Goal: Communication & Community: Answer question/provide support

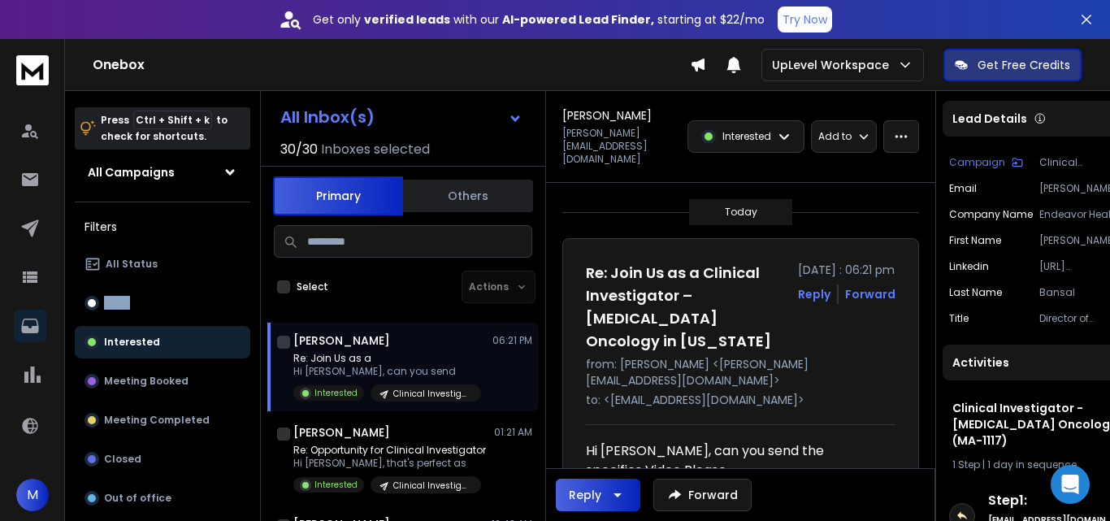
click at [258, 274] on div "Press Ctrl + Shift + k to check for shortcuts. All Campaigns All Campaigns Filt…" at bounding box center [162, 351] width 195 height 521
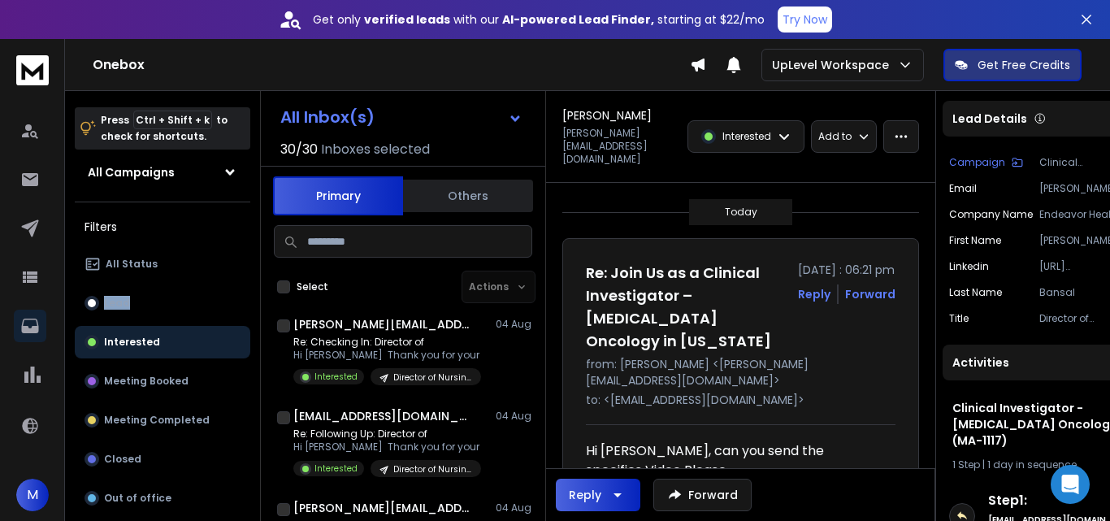
scroll to position [6, 0]
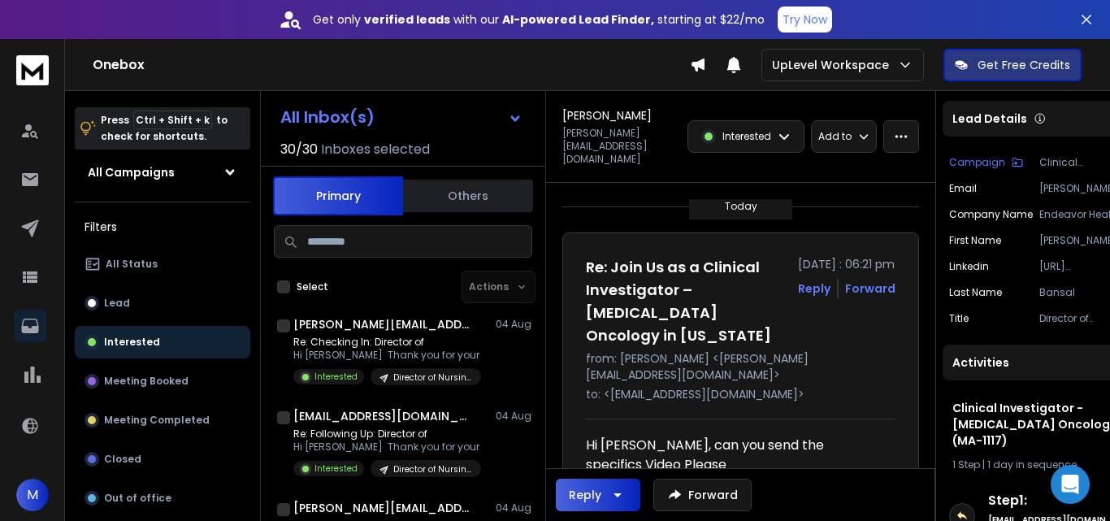
drag, startPoint x: 261, startPoint y: 271, endPoint x: 269, endPoint y: 315, distance: 43.8
click at [269, 315] on div "Select Actions [PERSON_NAME] 06:21 PM Re: Join Us as a Hi [PERSON_NAME], can yo…" at bounding box center [403, 462] width 284 height 486
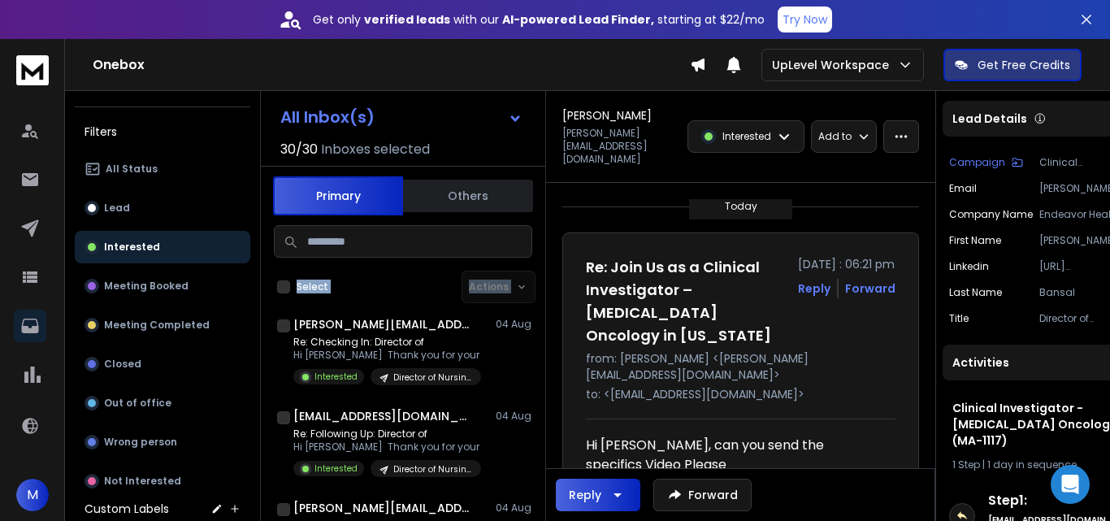
scroll to position [0, 0]
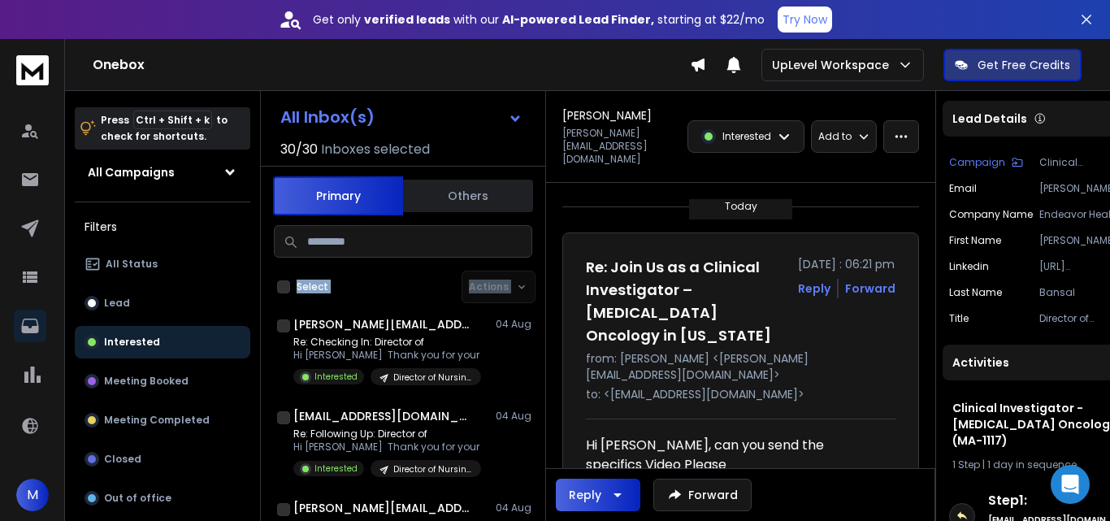
click at [162, 352] on button "Interested" at bounding box center [163, 342] width 176 height 33
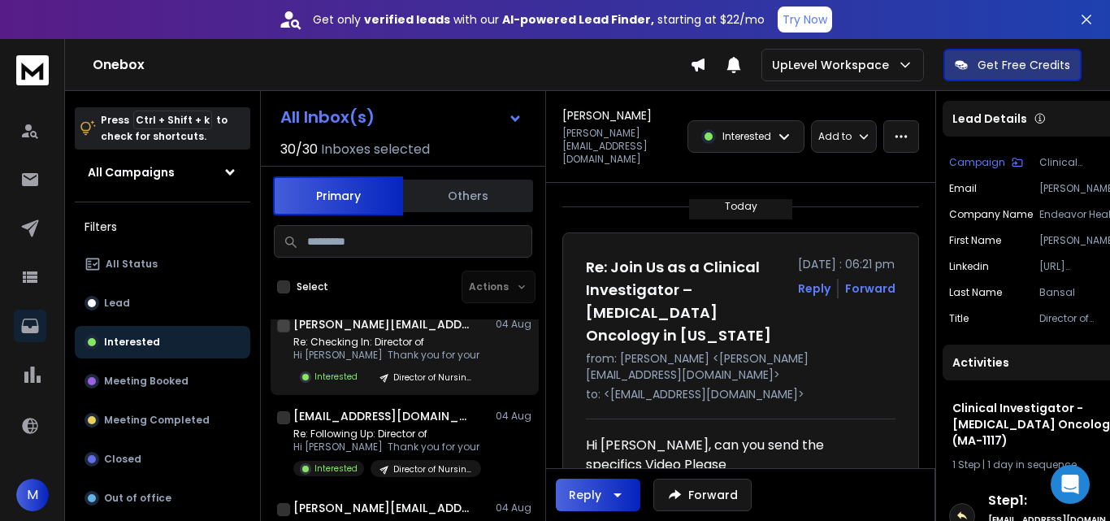
click at [367, 347] on p "Re: Checking In: Director of" at bounding box center [387, 342] width 188 height 13
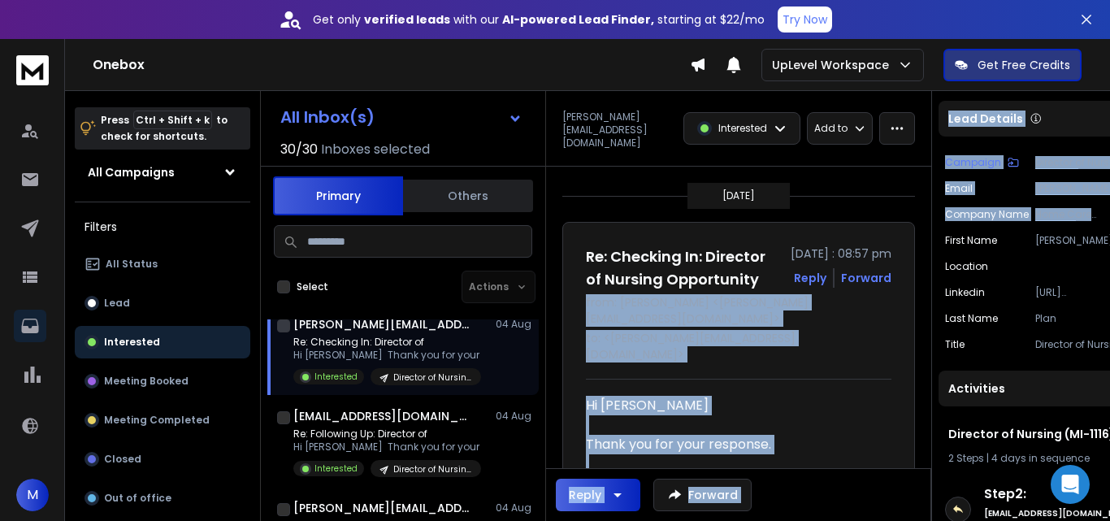
drag, startPoint x: 977, startPoint y: 252, endPoint x: 973, endPoint y: 271, distance: 19.1
click at [973, 271] on div "All Inbox(s) 30 / 30 Inboxes selected Primary Others Select Actions [PERSON_NAM…" at bounding box center [699, 351] width 879 height 521
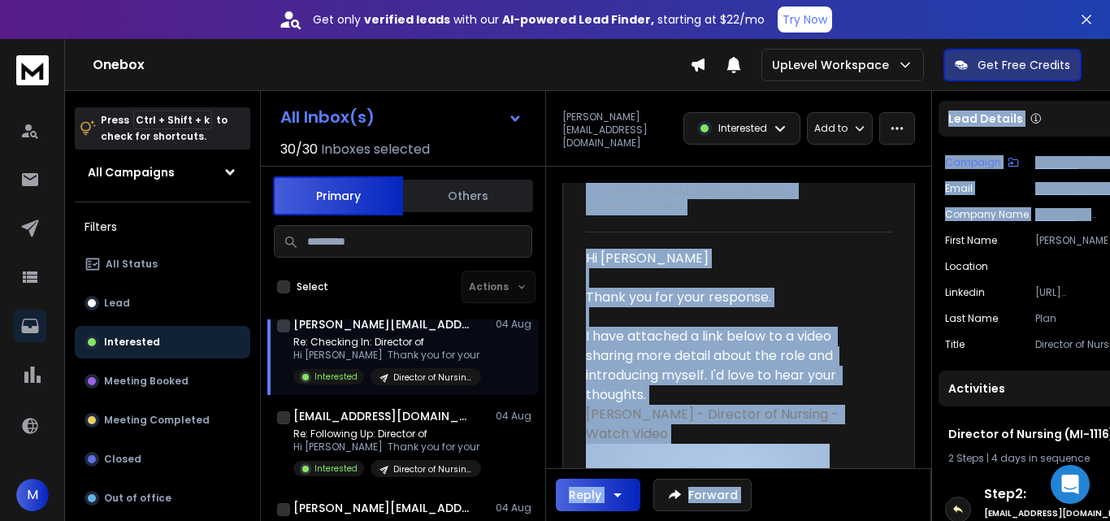
scroll to position [187, 0]
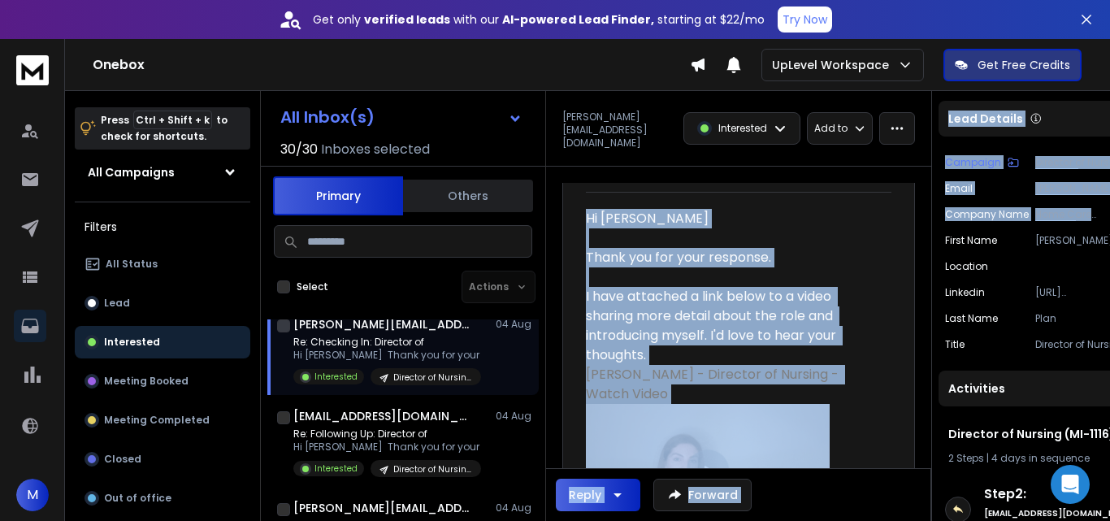
click at [879, 267] on div at bounding box center [732, 277] width 293 height 20
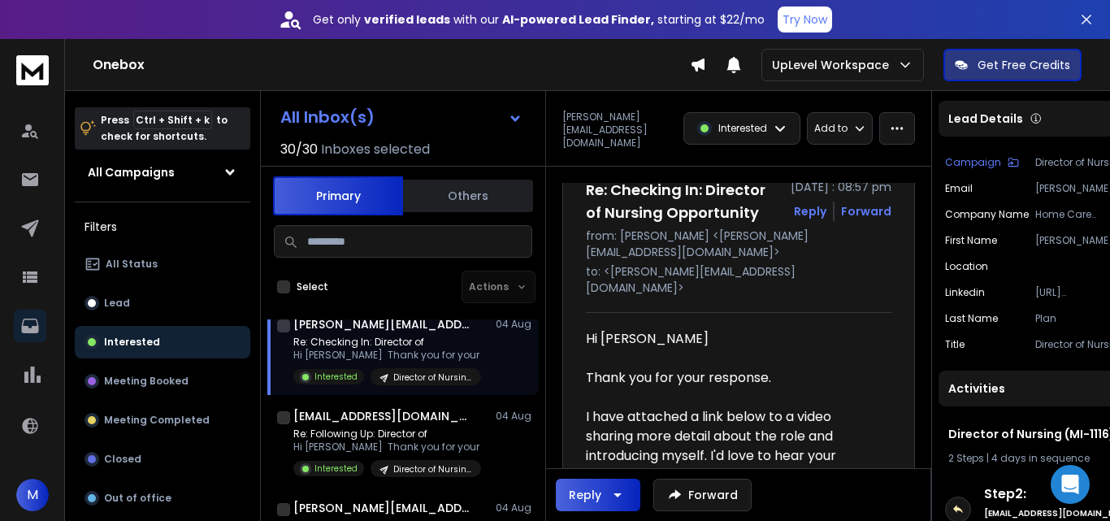
scroll to position [35, 0]
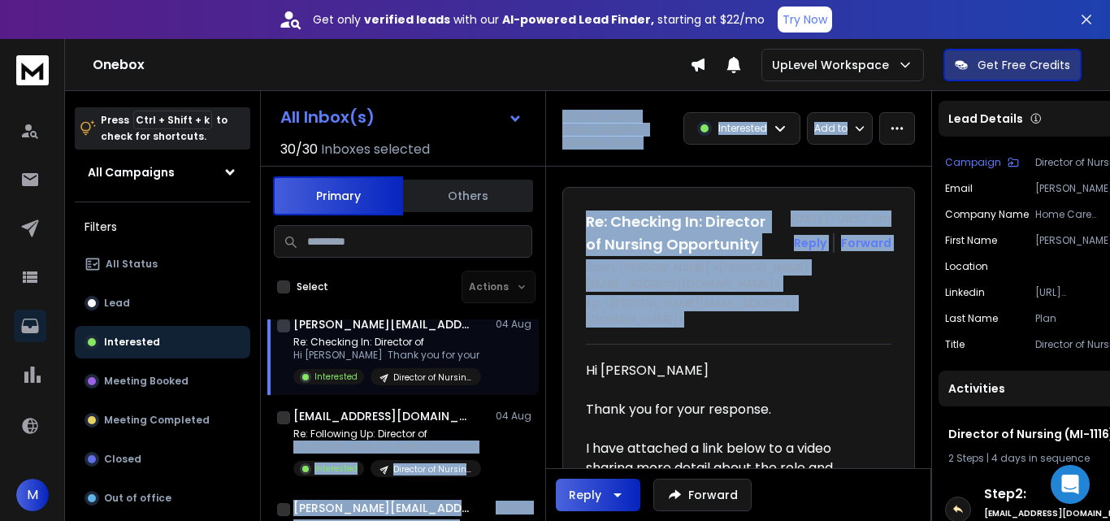
drag, startPoint x: 545, startPoint y: 426, endPoint x: 565, endPoint y: 310, distance: 117.8
click at [565, 310] on div "All Inbox(s) 30 / 30 Inboxes selected Primary Others Select Actions [PERSON_NAM…" at bounding box center [699, 351] width 879 height 521
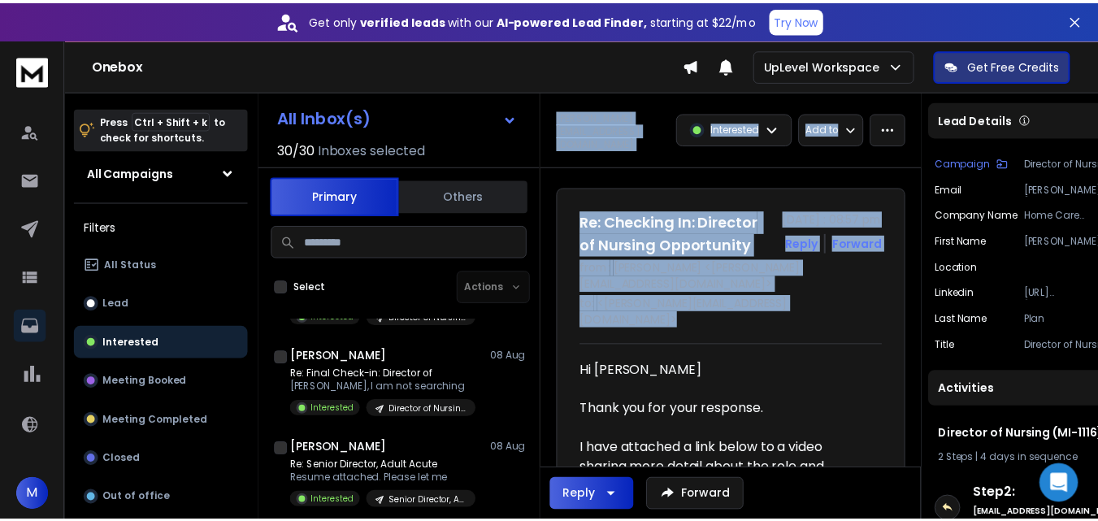
scroll to position [0, 0]
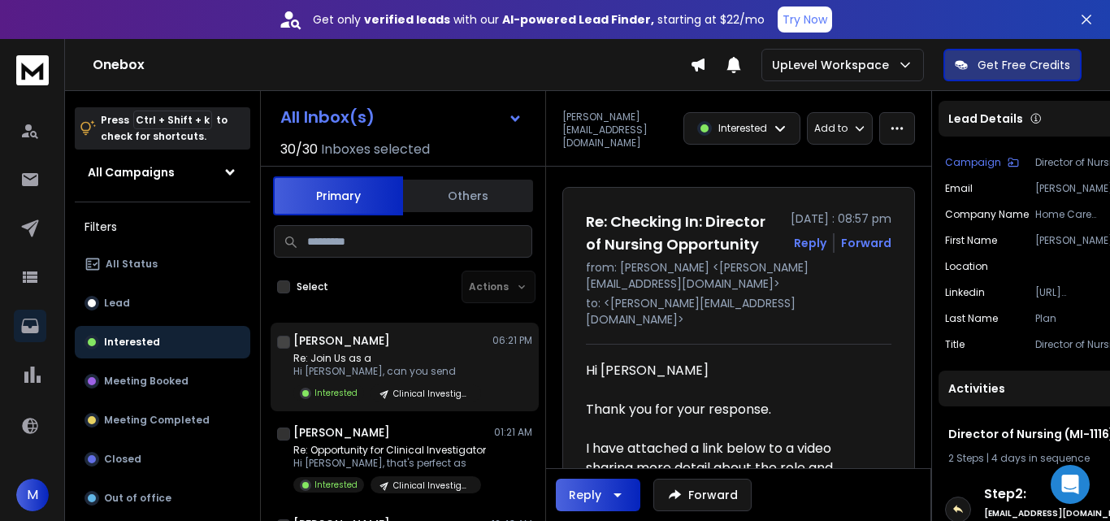
click at [434, 362] on p "Re: Join Us as a" at bounding box center [387, 358] width 188 height 13
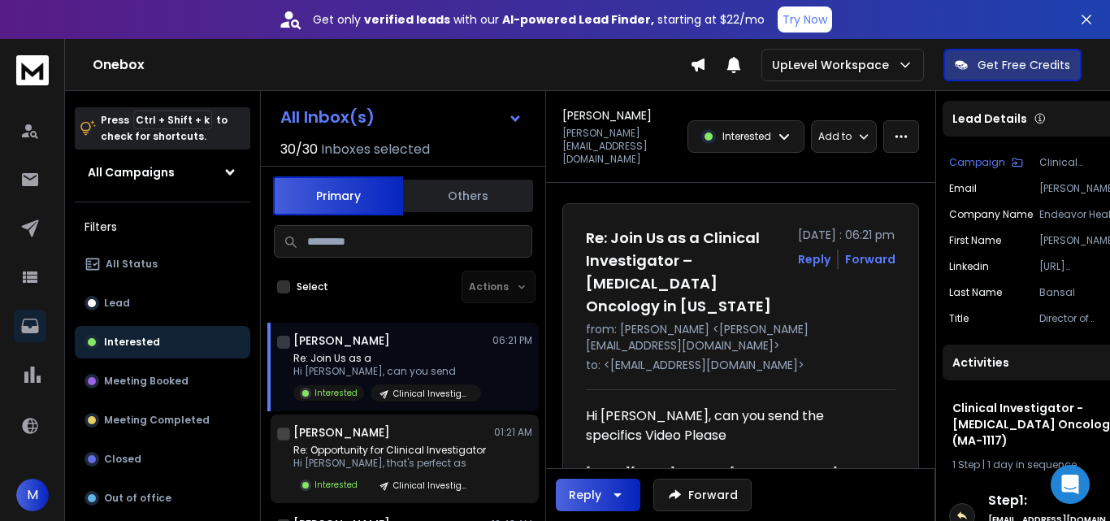
click at [384, 451] on p "Re: Opportunity for Clinical Investigator" at bounding box center [389, 450] width 193 height 13
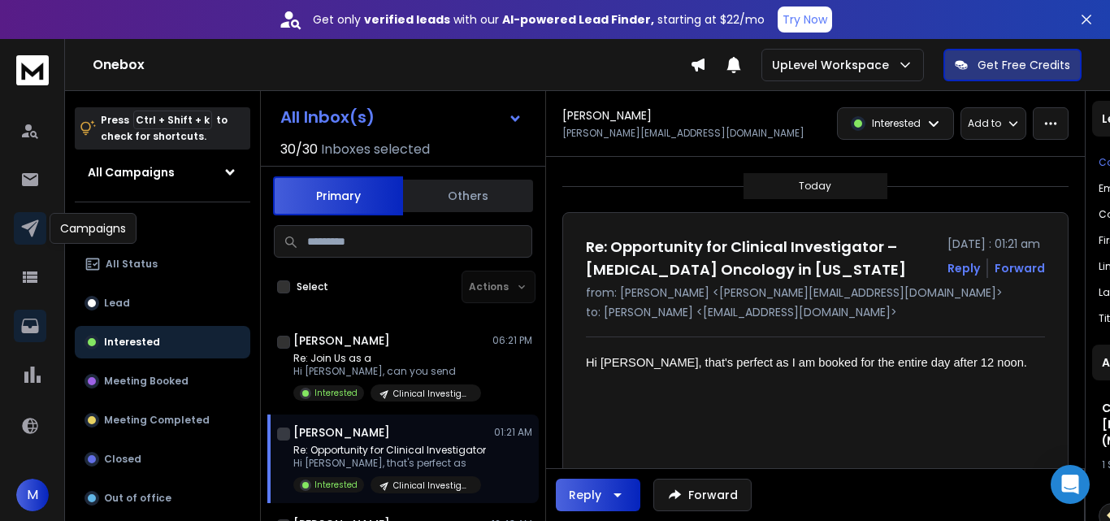
click at [30, 237] on icon at bounding box center [30, 229] width 20 height 20
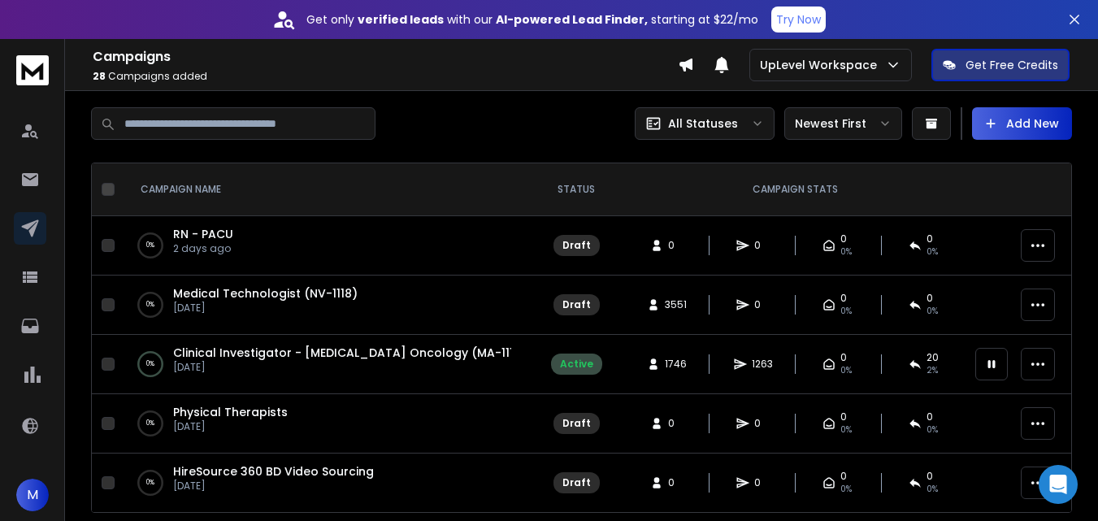
click at [336, 296] on span "Medical Technologist (NV-1118)" at bounding box center [265, 293] width 184 height 16
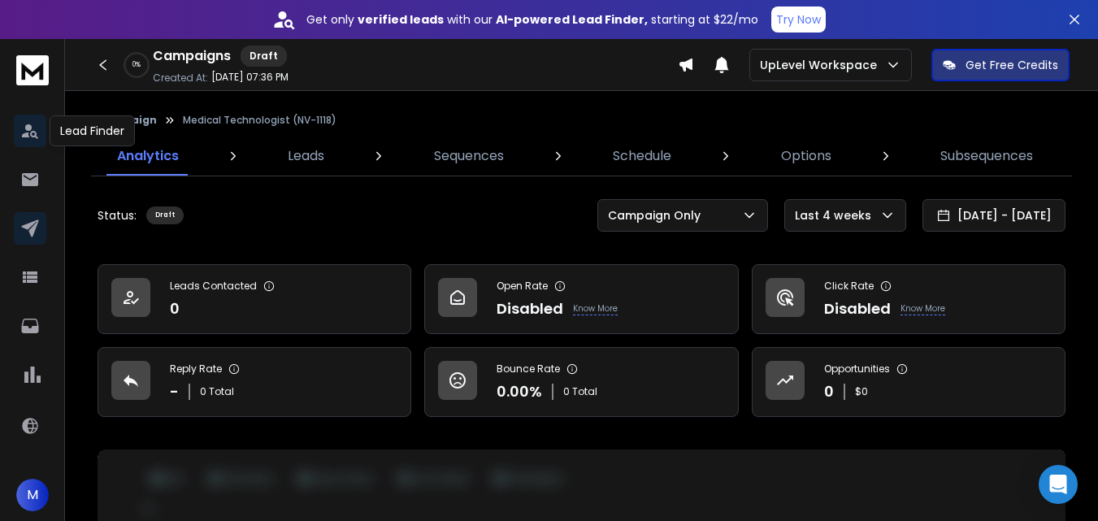
click at [28, 141] on link at bounding box center [30, 131] width 33 height 33
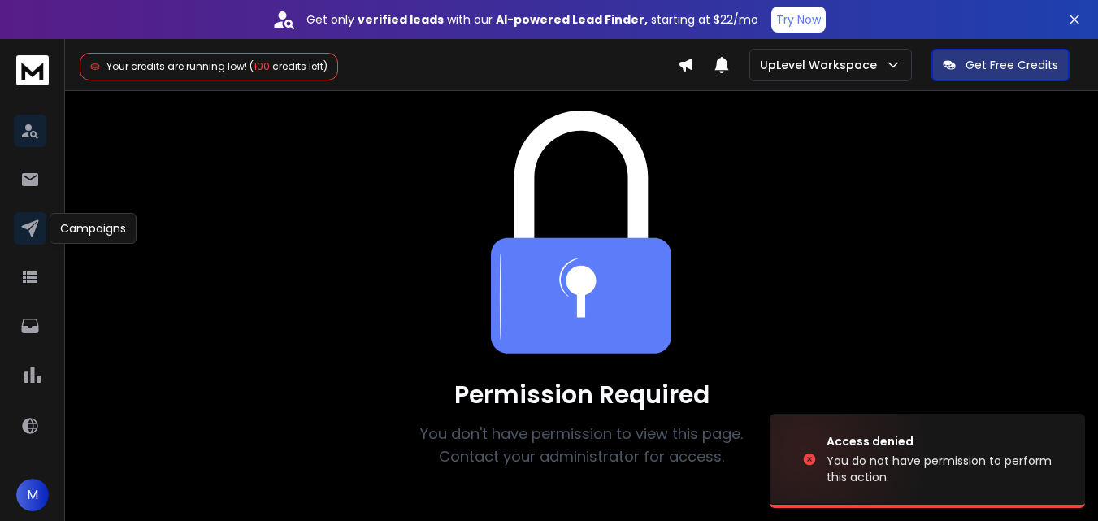
click at [35, 235] on icon at bounding box center [30, 229] width 20 height 20
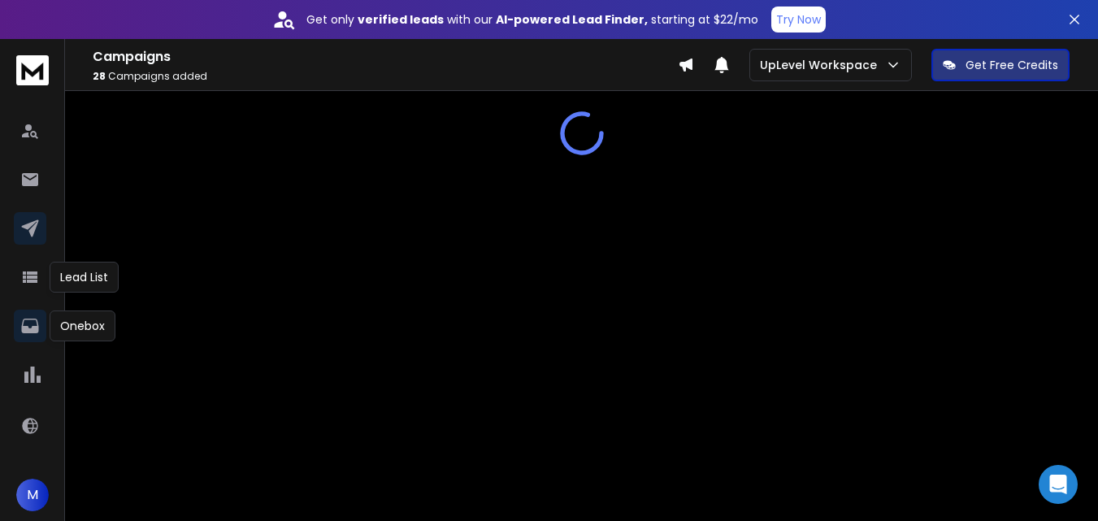
click at [29, 322] on icon at bounding box center [30, 326] width 20 height 20
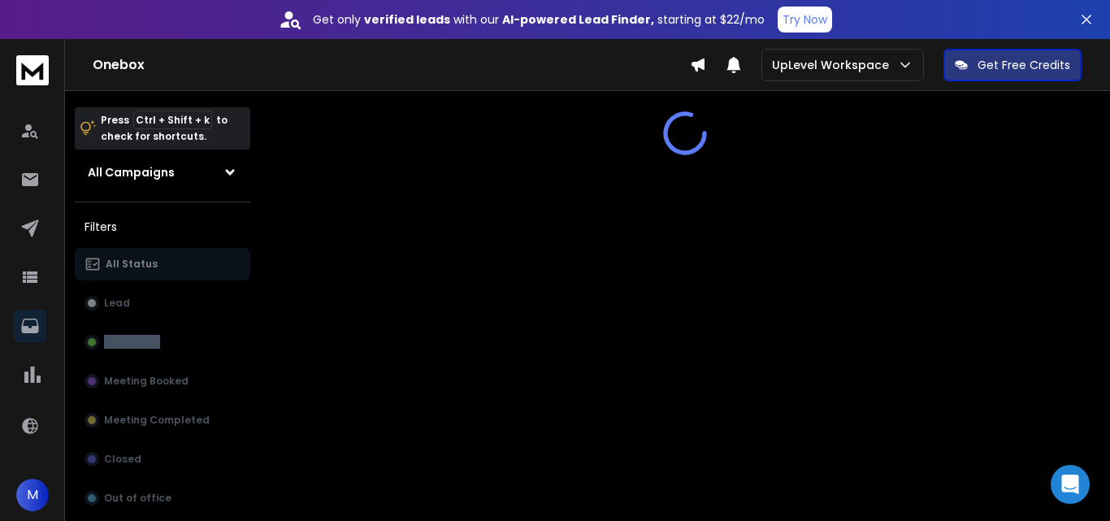
drag, startPoint x: 260, startPoint y: 292, endPoint x: 260, endPoint y: 339, distance: 47.1
click at [260, 339] on div "Press Ctrl + Shift + k to check for shortcuts. All Campaigns All Campaigns Filt…" at bounding box center [587, 351] width 1045 height 521
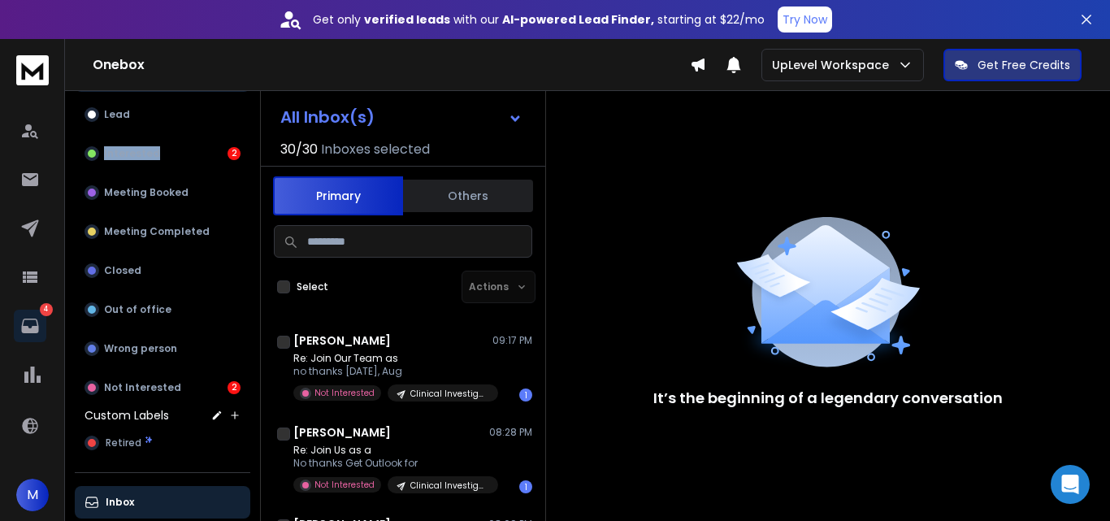
scroll to position [203, 0]
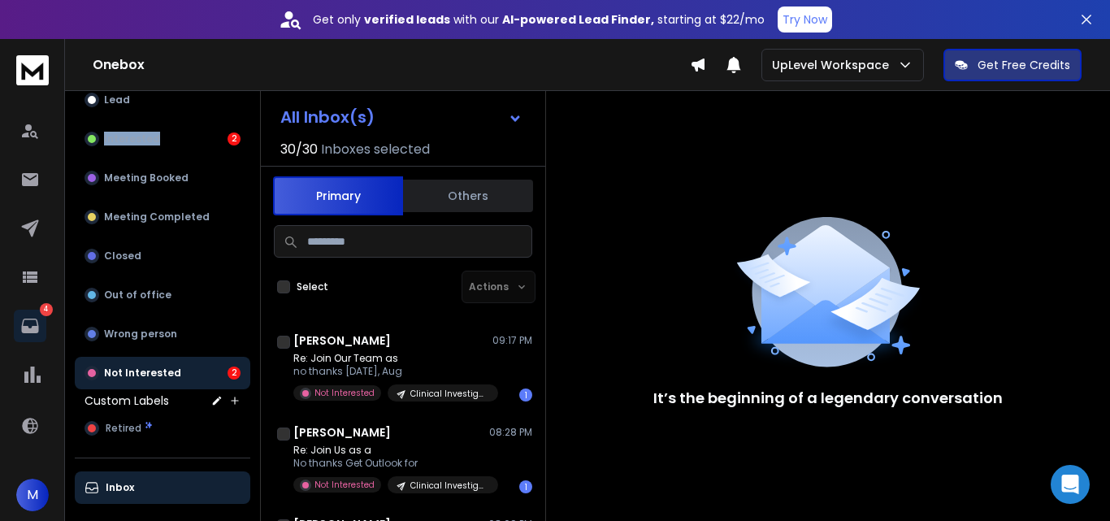
click at [194, 373] on button "Not Interested 2" at bounding box center [163, 373] width 176 height 33
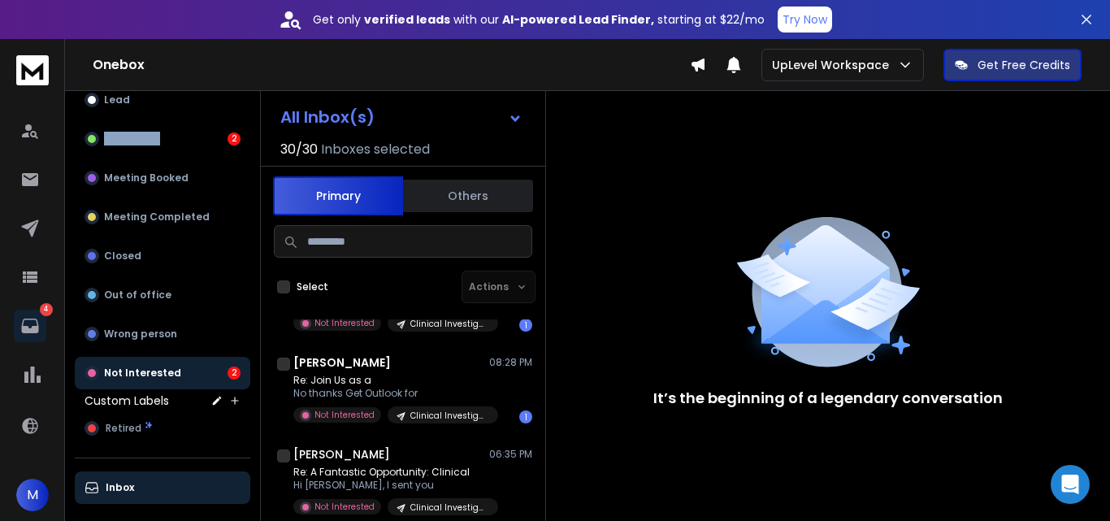
scroll to position [41, 0]
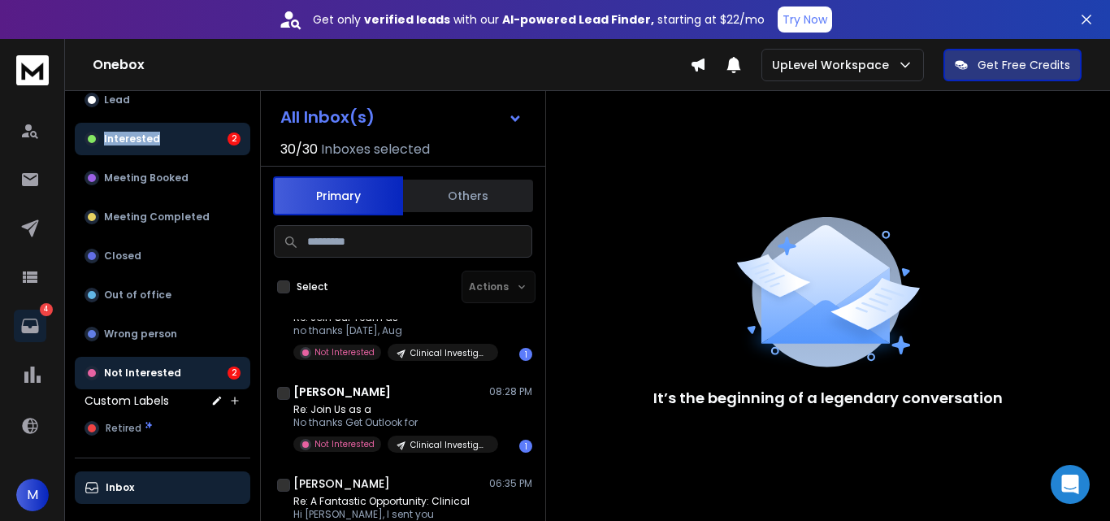
click at [158, 145] on button "Interested 2" at bounding box center [163, 139] width 176 height 33
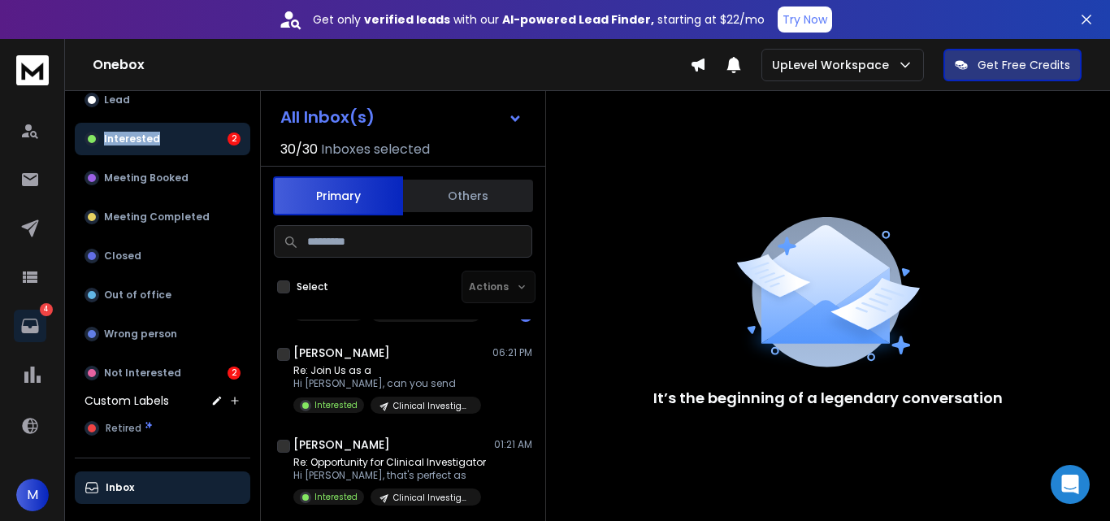
scroll to position [191, 0]
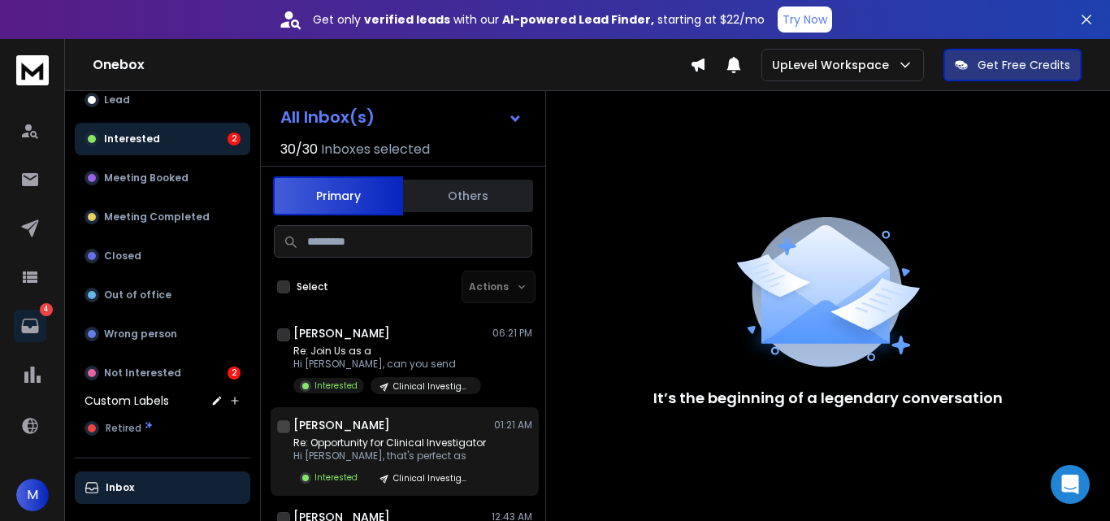
click at [401, 443] on p "Re: Opportunity for Clinical Investigator" at bounding box center [389, 442] width 193 height 13
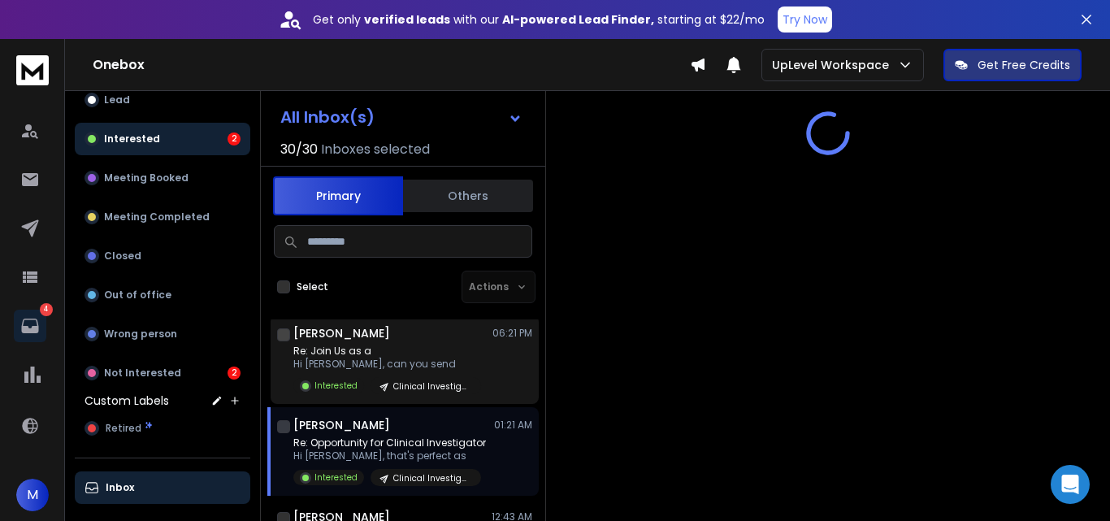
click at [377, 354] on p "Re: Join Us as a" at bounding box center [387, 351] width 188 height 13
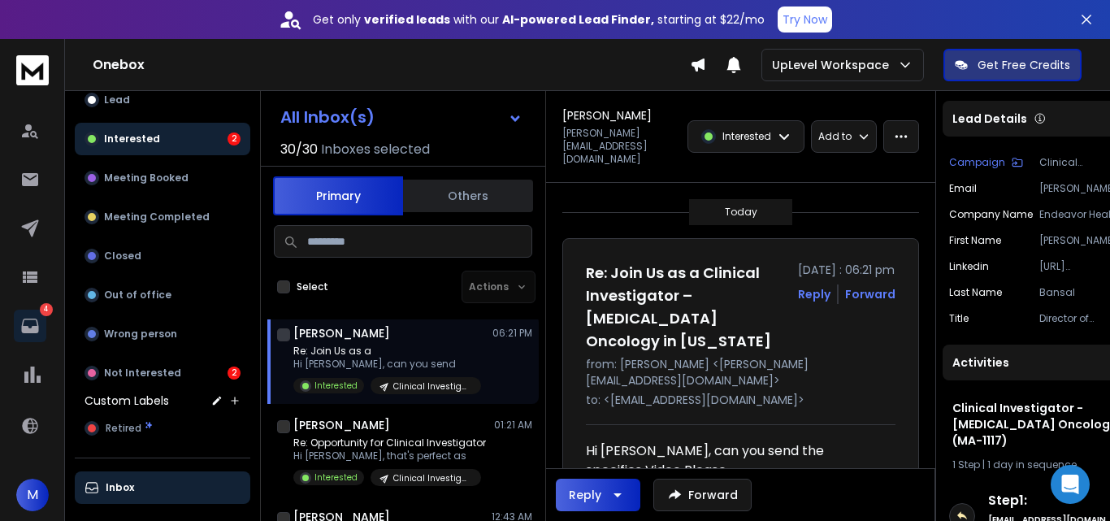
scroll to position [30, 0]
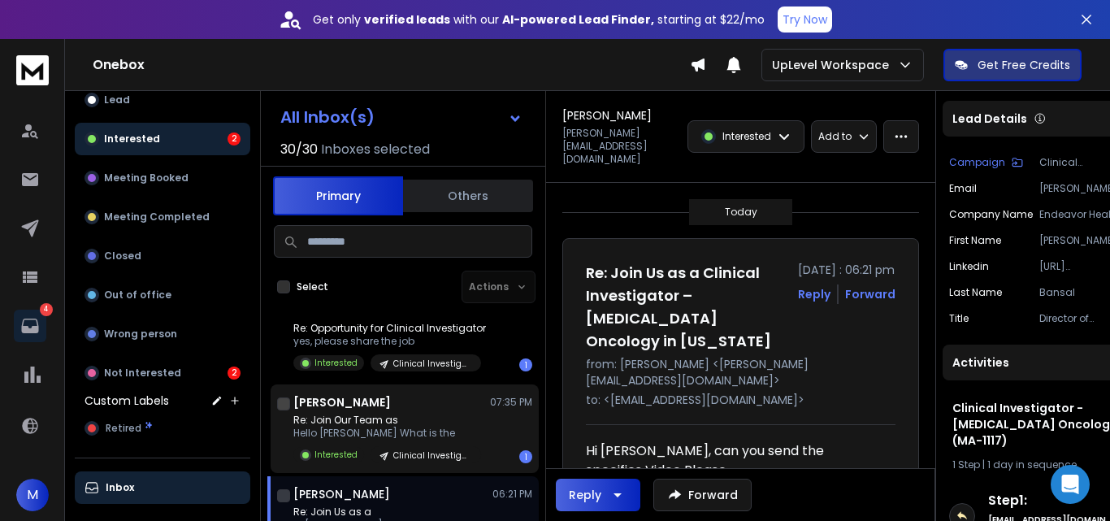
click at [461, 408] on div "[PERSON_NAME] 07:35 PM" at bounding box center [412, 402] width 239 height 16
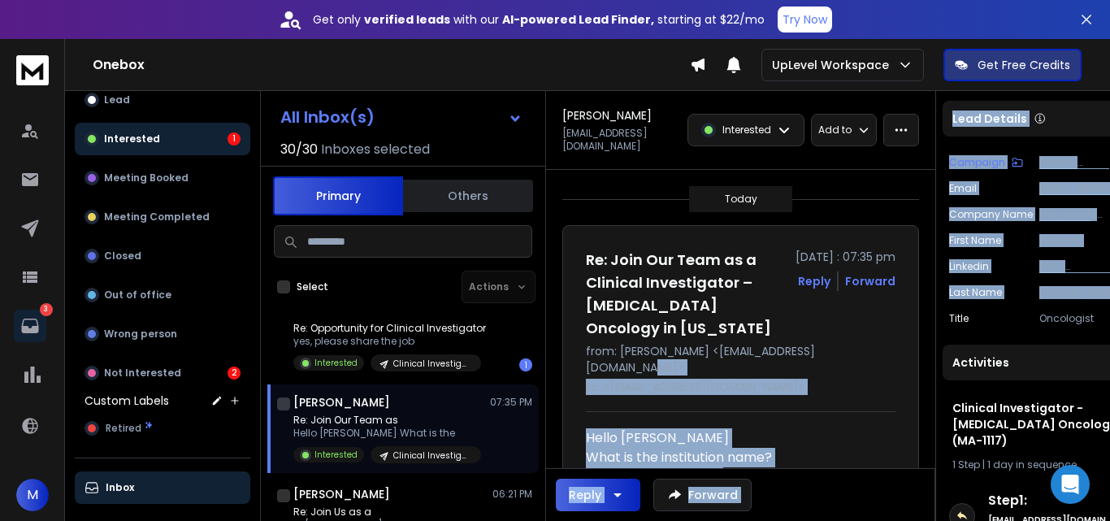
drag, startPoint x: 996, startPoint y: 328, endPoint x: 992, endPoint y: 347, distance: 19.1
click at [992, 347] on div "All Inbox(s) 30 / 30 Inboxes selected Primary Others Select Actions [PERSON_NAM…" at bounding box center [701, 351] width 883 height 521
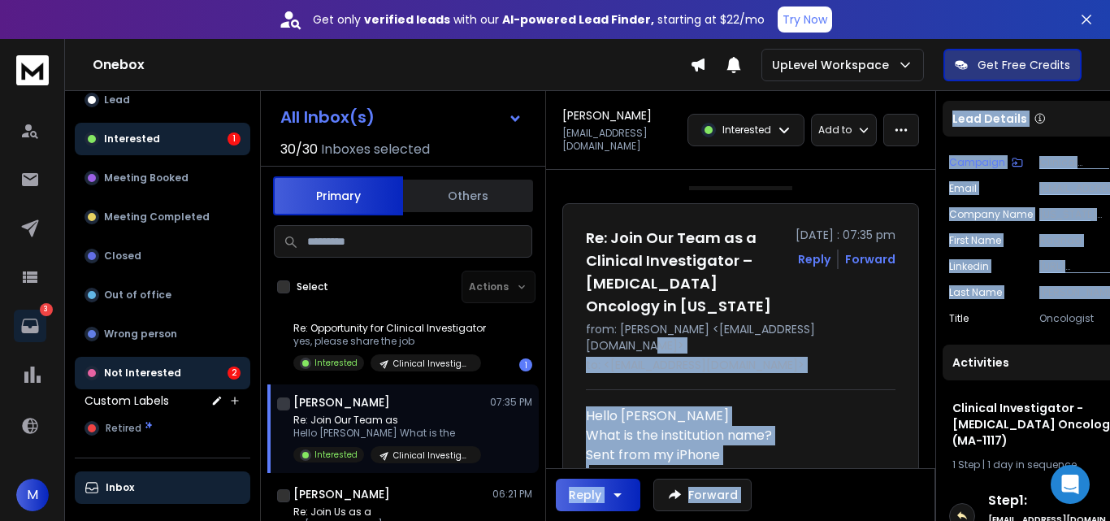
click at [137, 371] on p "Not Interested" at bounding box center [142, 373] width 77 height 13
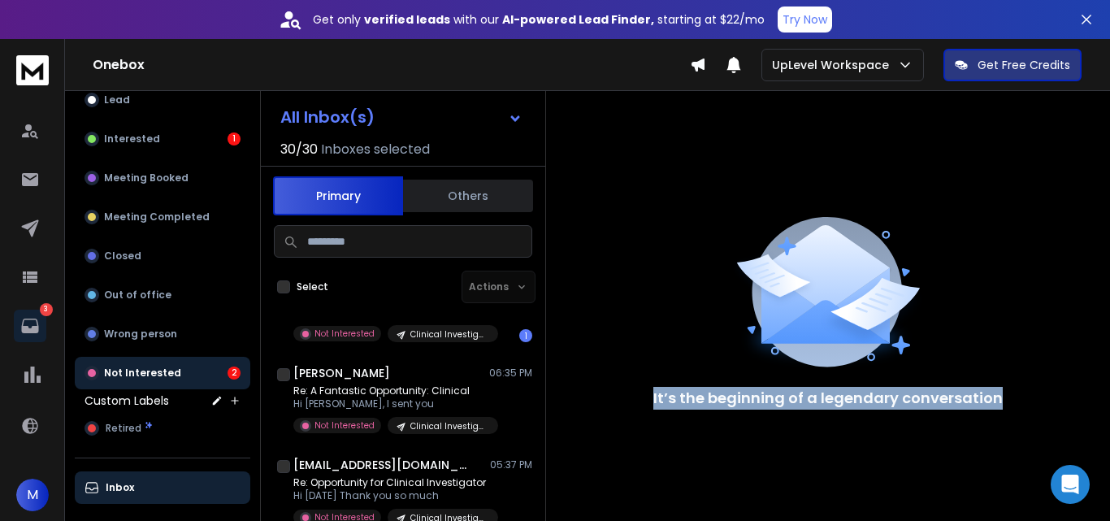
scroll to position [111, 0]
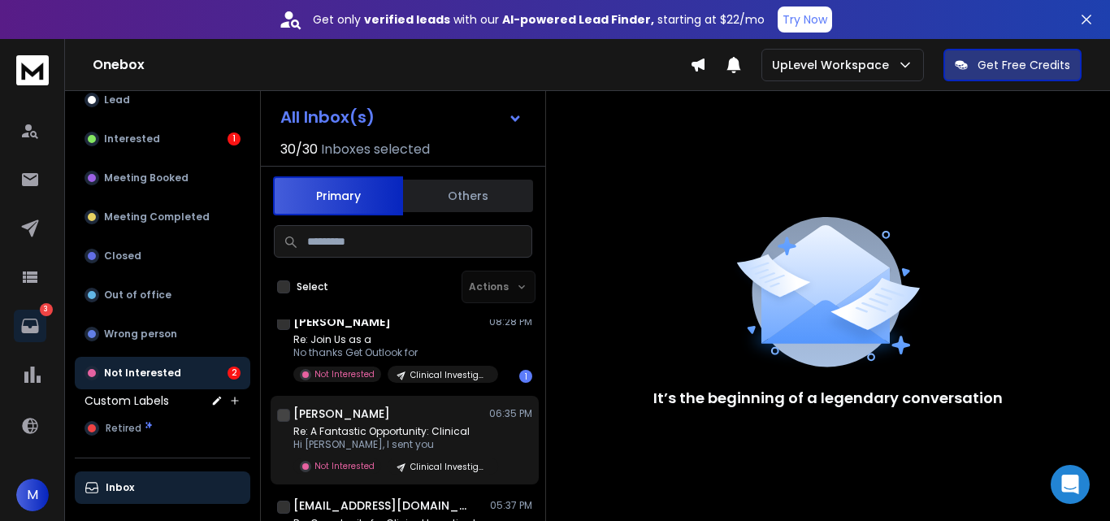
click at [431, 412] on div "[PERSON_NAME] 06:35 PM" at bounding box center [412, 414] width 239 height 16
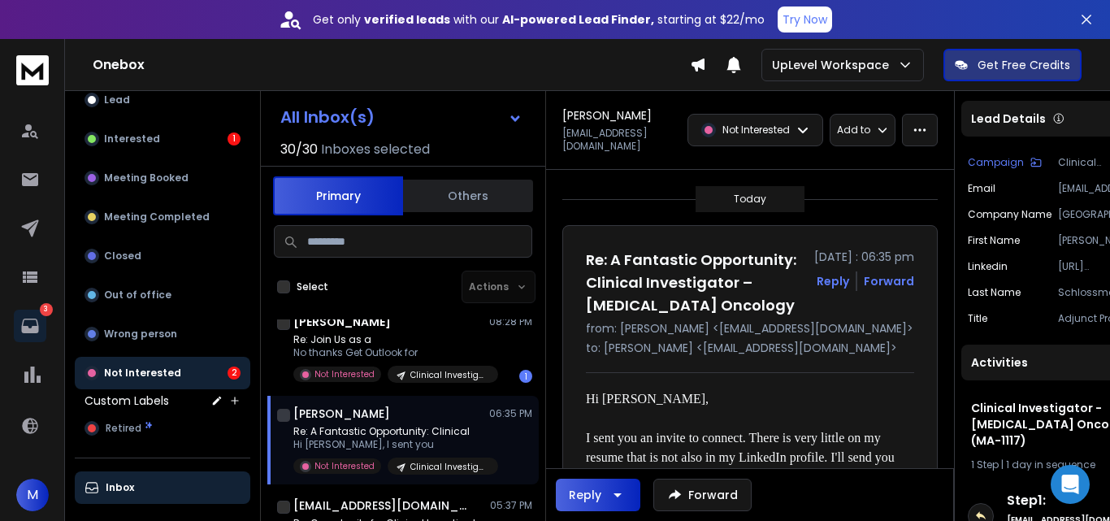
drag, startPoint x: 987, startPoint y: 226, endPoint x: 980, endPoint y: 239, distance: 14.9
click at [980, 239] on div "All Inbox(s) 30 / 30 Inboxes selected Primary Others Select Actions [PERSON_NAM…" at bounding box center [711, 351] width 902 height 521
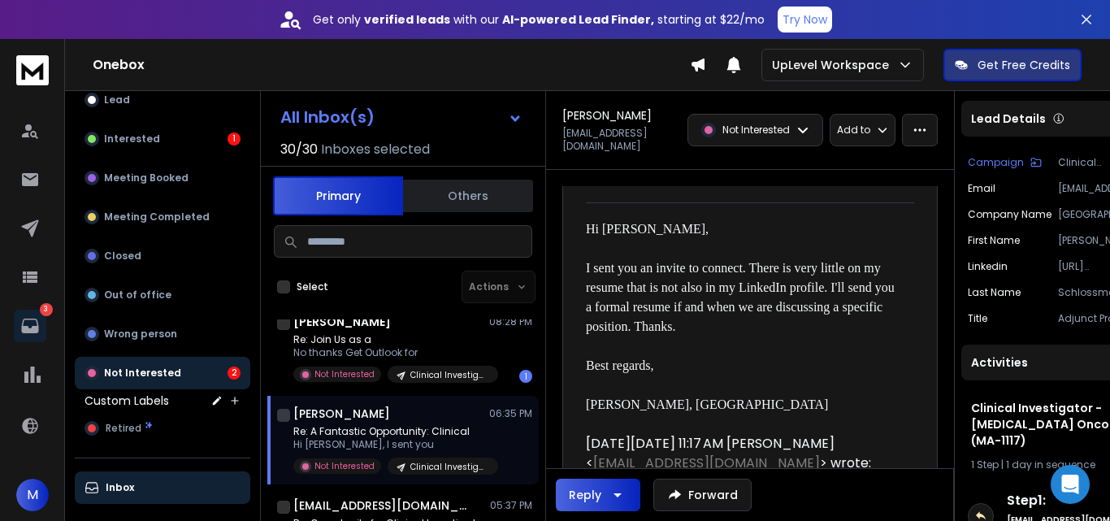
scroll to position [189, 0]
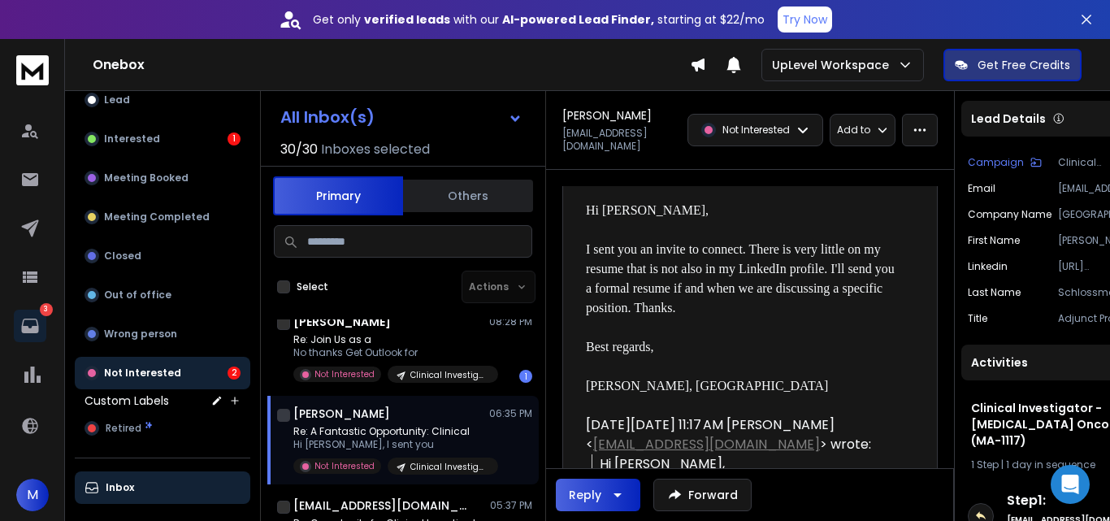
click at [896, 316] on div "I sent you an invite to connect. There is very little on my resume that is not …" at bounding box center [743, 279] width 315 height 78
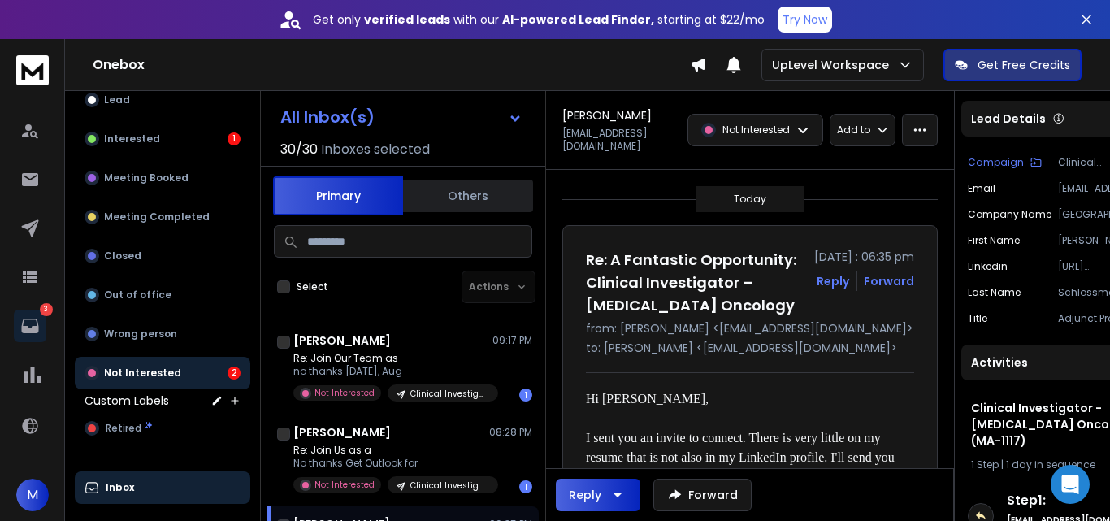
scroll to position [217, 0]
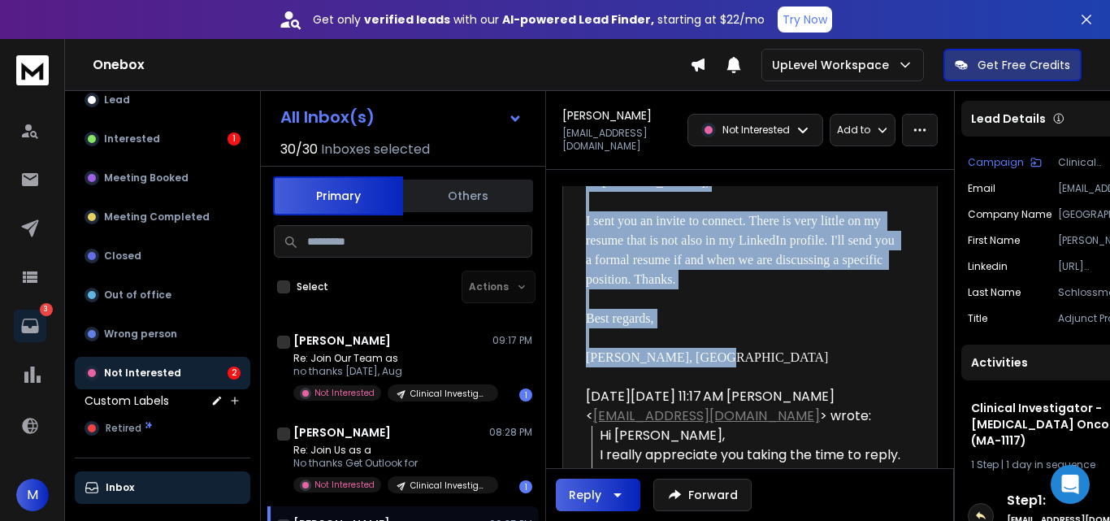
drag, startPoint x: 712, startPoint y: 346, endPoint x: 587, endPoint y: 180, distance: 207.7
click at [587, 180] on div "Hi [PERSON_NAME], I sent you an invite to connect. There is very little on my r…" at bounding box center [743, 269] width 315 height 195
copy div "Hi [PERSON_NAME], I sent you an invite to connect. There is very little on my r…"
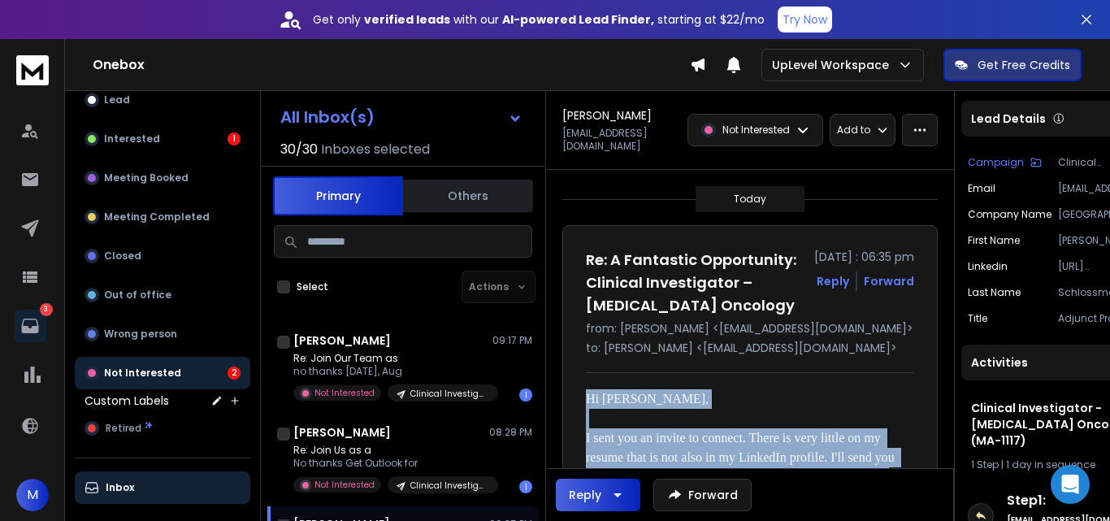
click at [601, 491] on div "Reply" at bounding box center [598, 495] width 59 height 20
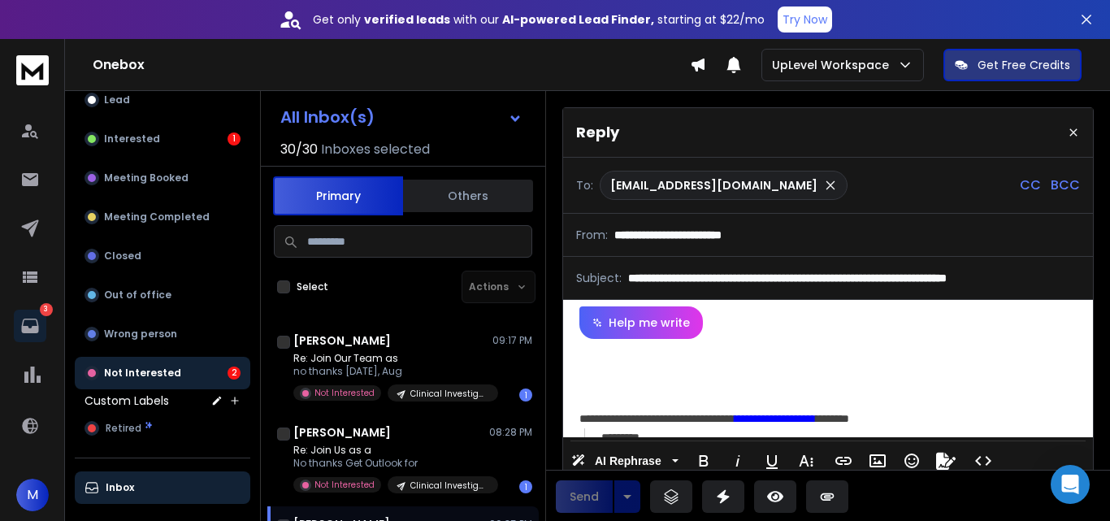
click at [603, 382] on div at bounding box center [827, 382] width 497 height 18
click at [582, 356] on div at bounding box center [827, 364] width 497 height 18
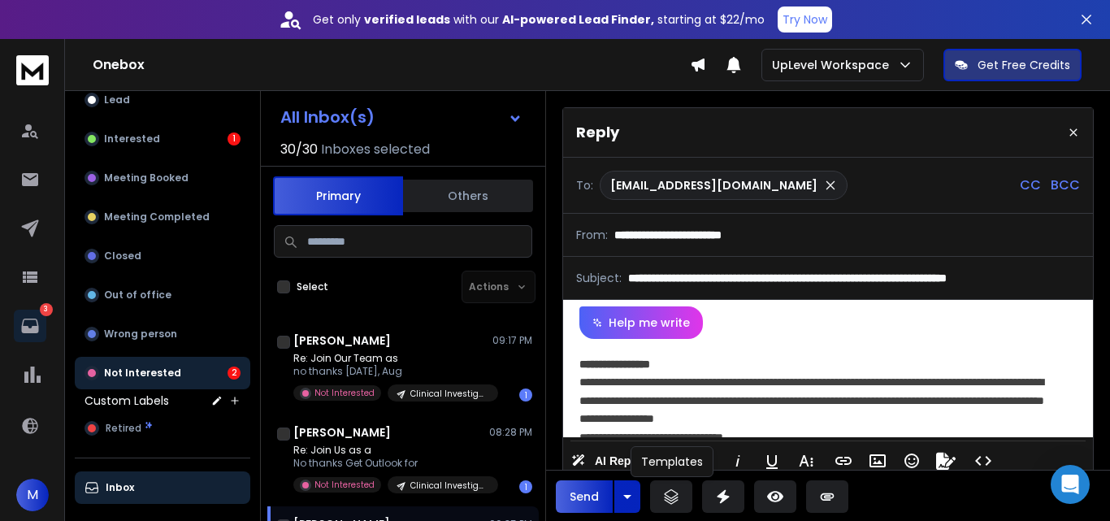
click at [683, 498] on button at bounding box center [671, 496] width 42 height 33
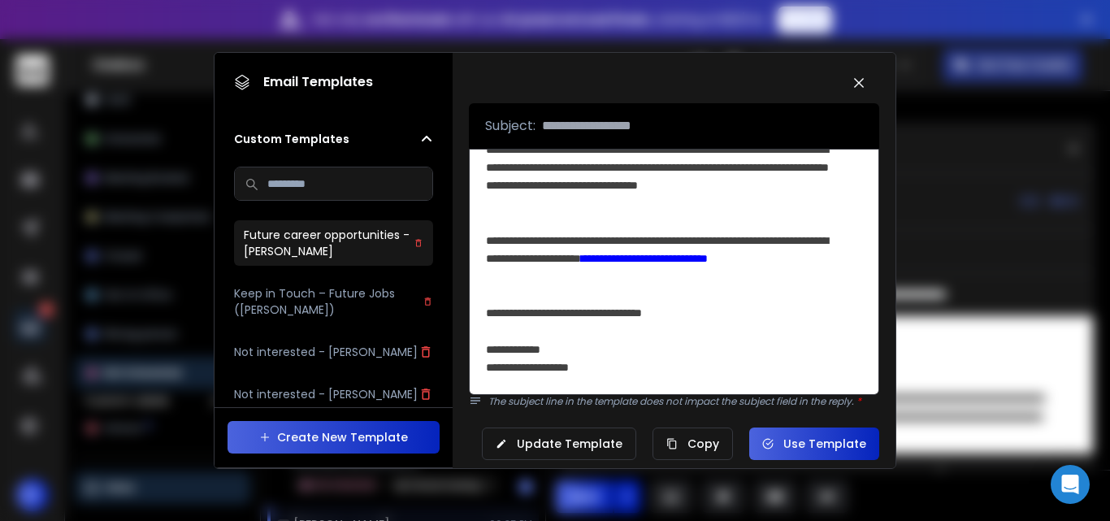
scroll to position [133, 0]
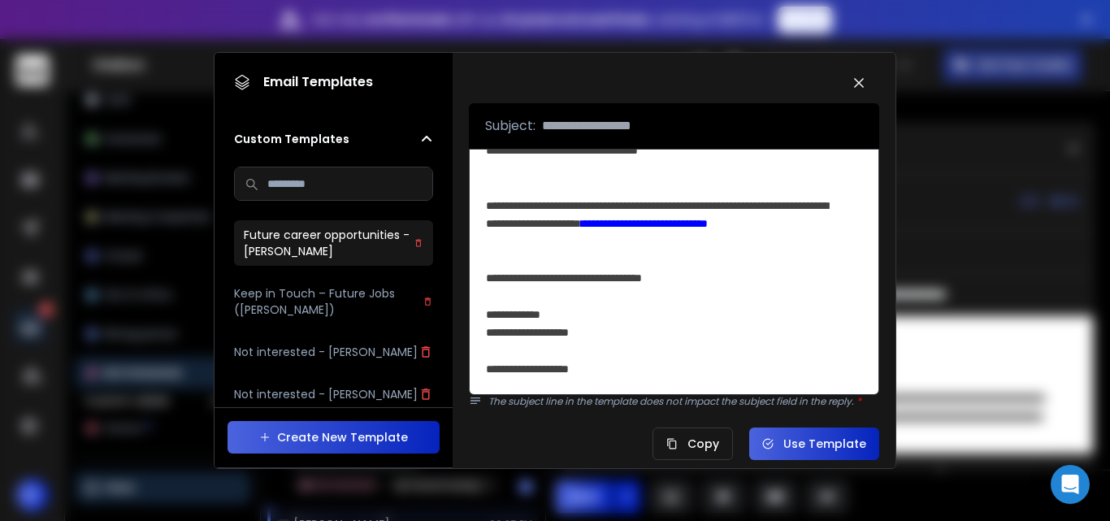
click at [853, 80] on icon at bounding box center [859, 83] width 15 height 15
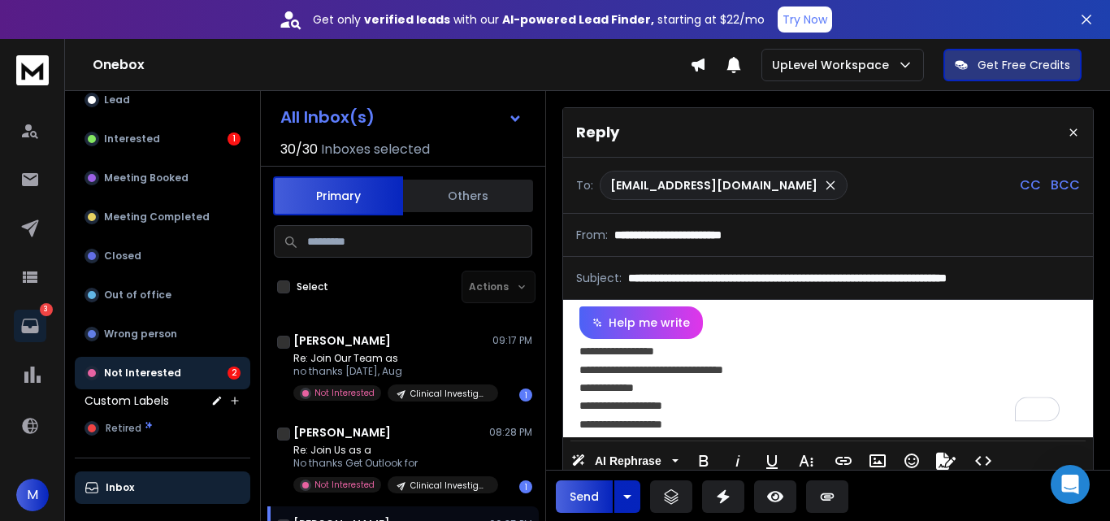
scroll to position [67, 0]
click at [778, 375] on p "**********" at bounding box center [819, 370] width 480 height 18
click at [720, 419] on p "**********" at bounding box center [813, 424] width 468 height 54
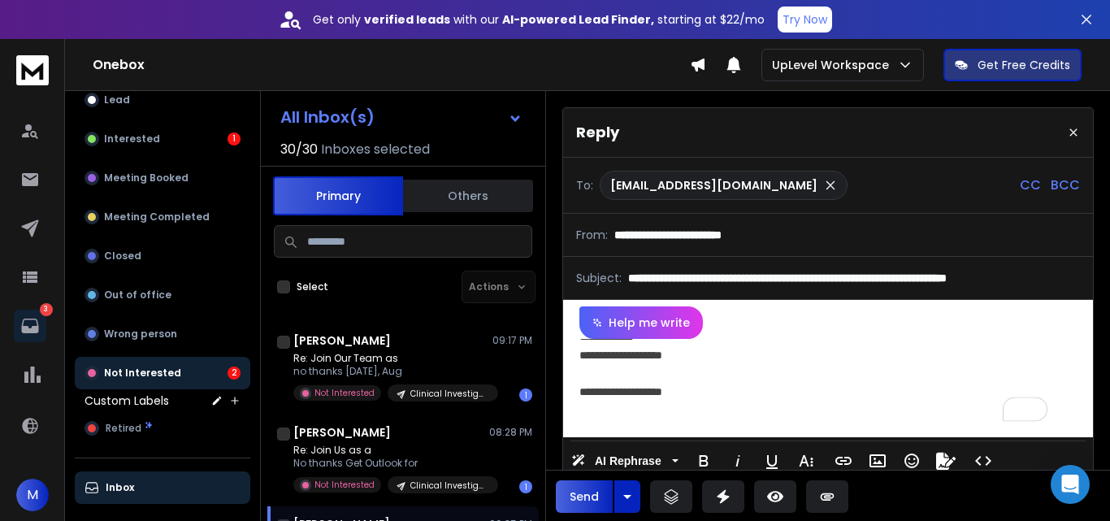
scroll to position [0, 0]
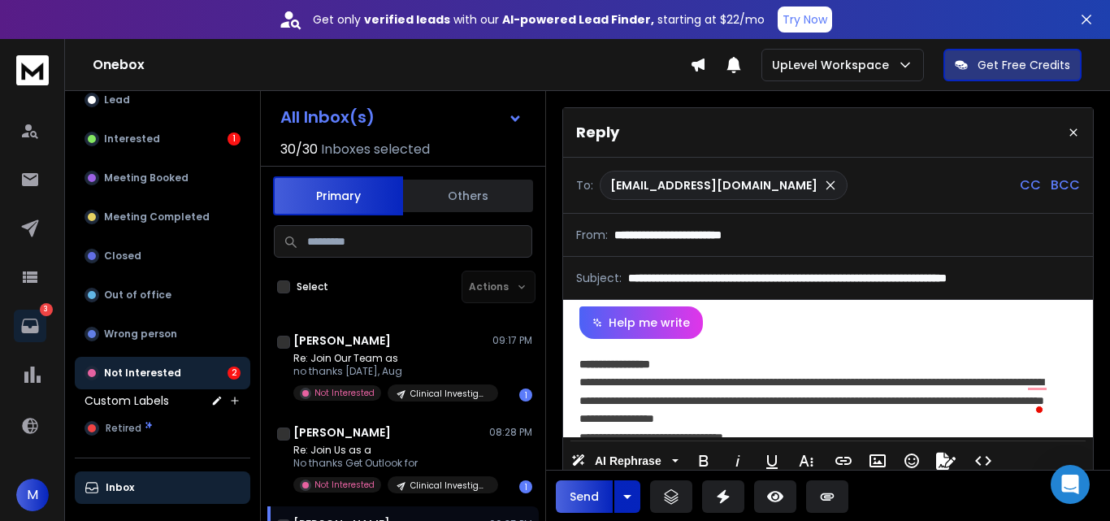
click at [762, 359] on p "**********" at bounding box center [819, 364] width 480 height 18
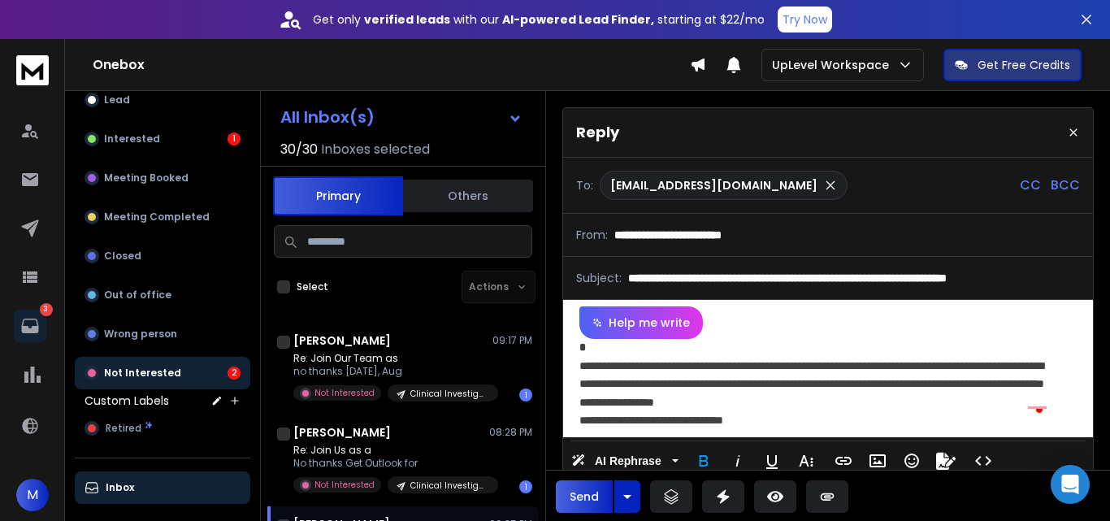
scroll to position [35, 0]
click at [901, 368] on p "**********" at bounding box center [813, 384] width 468 height 54
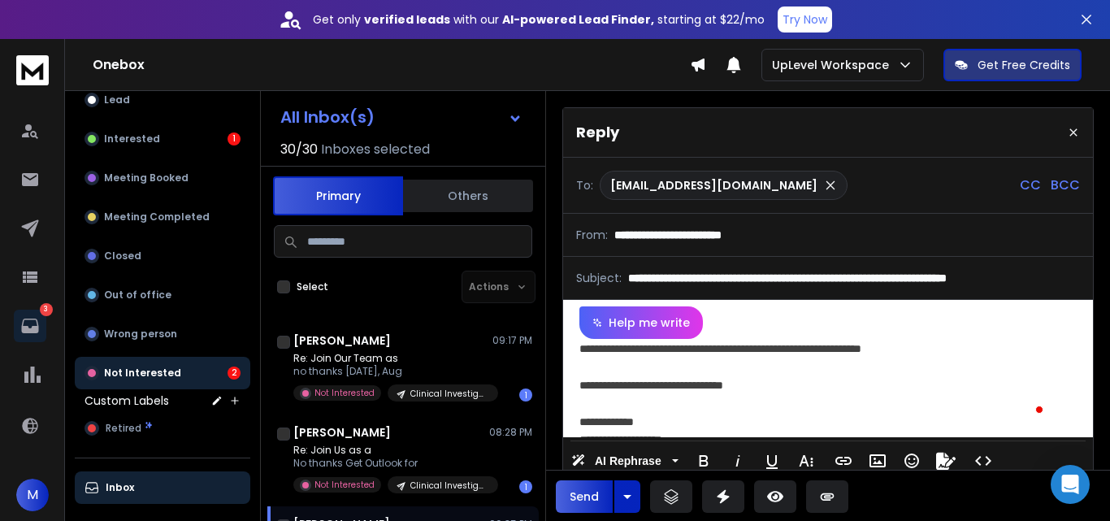
scroll to position [0, 0]
click at [731, 364] on p "**********" at bounding box center [813, 349] width 468 height 54
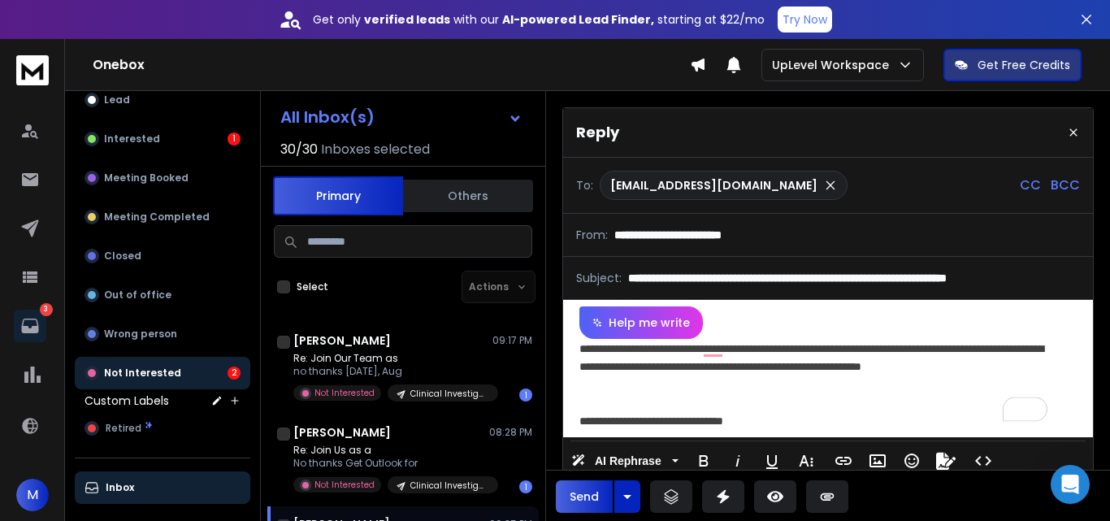
click at [681, 357] on p "**********" at bounding box center [813, 367] width 468 height 54
click at [681, 348] on p "**********" at bounding box center [813, 367] width 468 height 54
click at [883, 405] on div "To enrich screen reader interactions, please activate Accessibility in Grammarl…" at bounding box center [819, 403] width 480 height 18
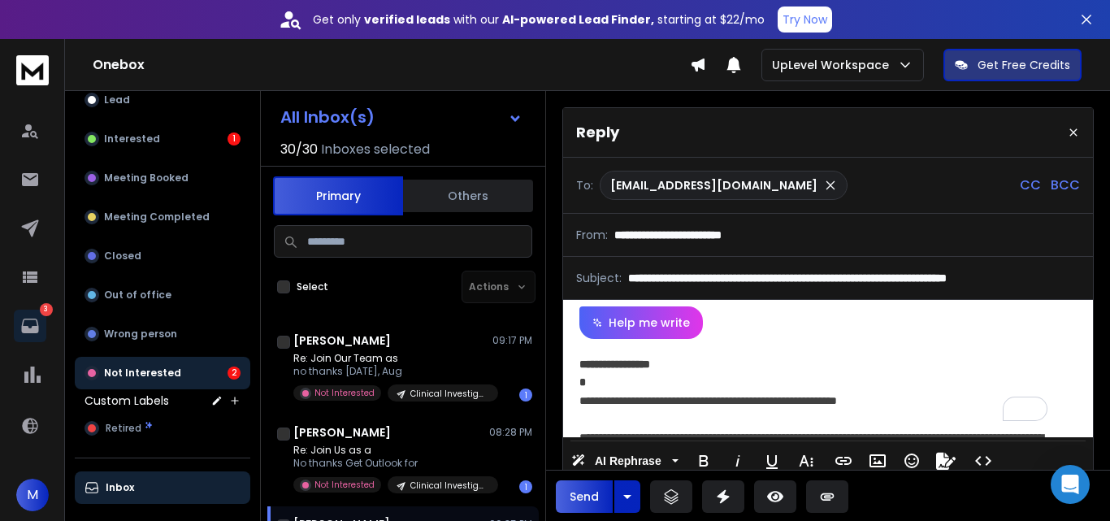
click at [597, 490] on button "Send" at bounding box center [584, 496] width 57 height 33
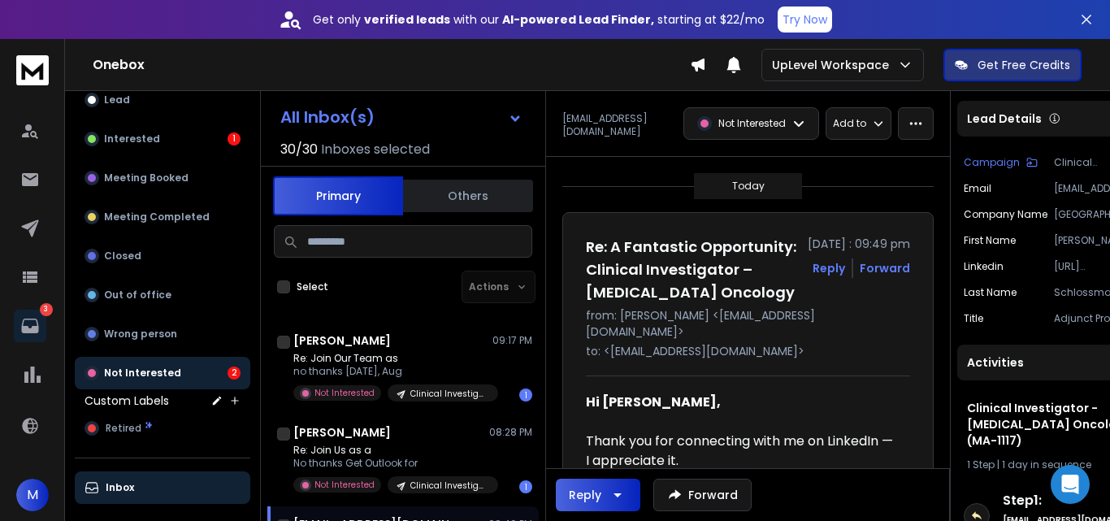
drag, startPoint x: 1010, startPoint y: 211, endPoint x: 1009, endPoint y: 223, distance: 11.5
click at [1009, 223] on div "Lead Details Campaign Clinical Investigator - [MEDICAL_DATA] Oncology (MA-1117)…" at bounding box center [1054, 351] width 208 height 521
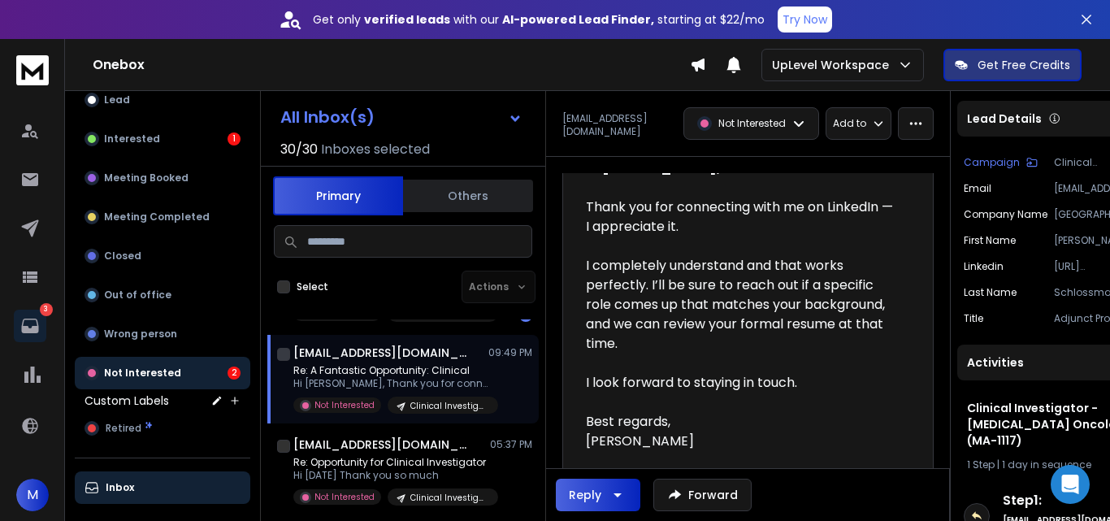
scroll to position [120, 0]
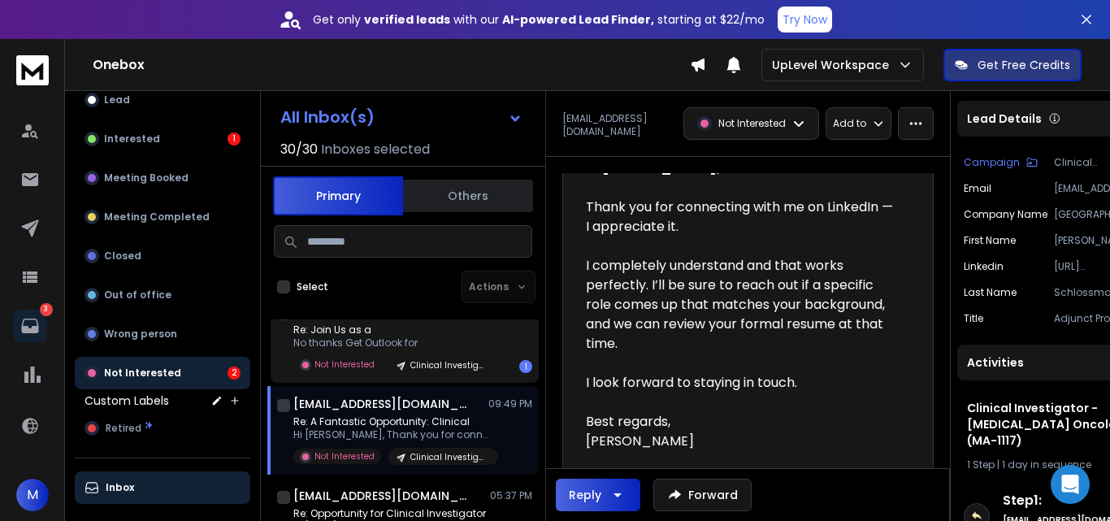
click at [408, 339] on p "No thanks Get Outlook for" at bounding box center [390, 342] width 195 height 13
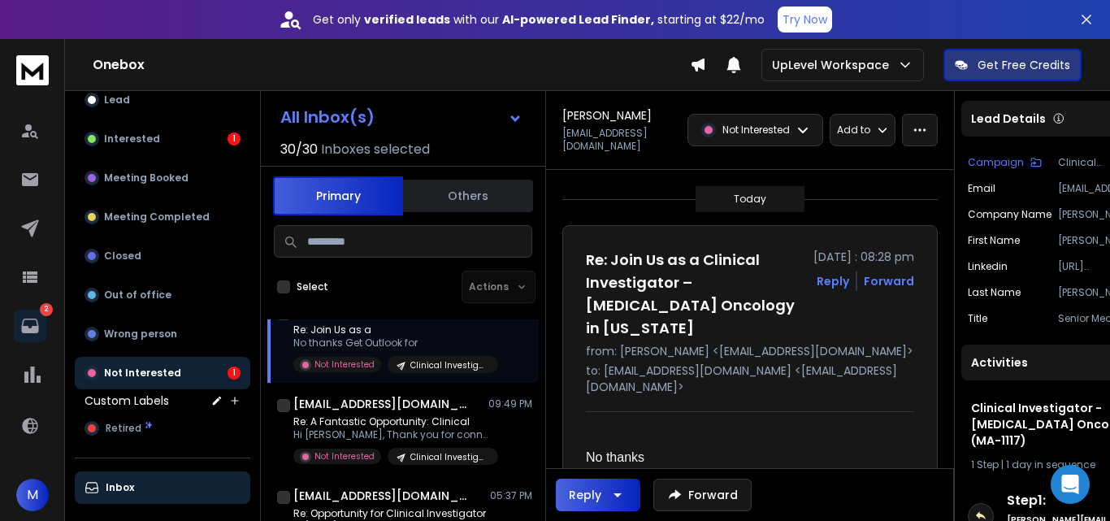
click at [927, 123] on icon "button" at bounding box center [920, 130] width 15 height 15
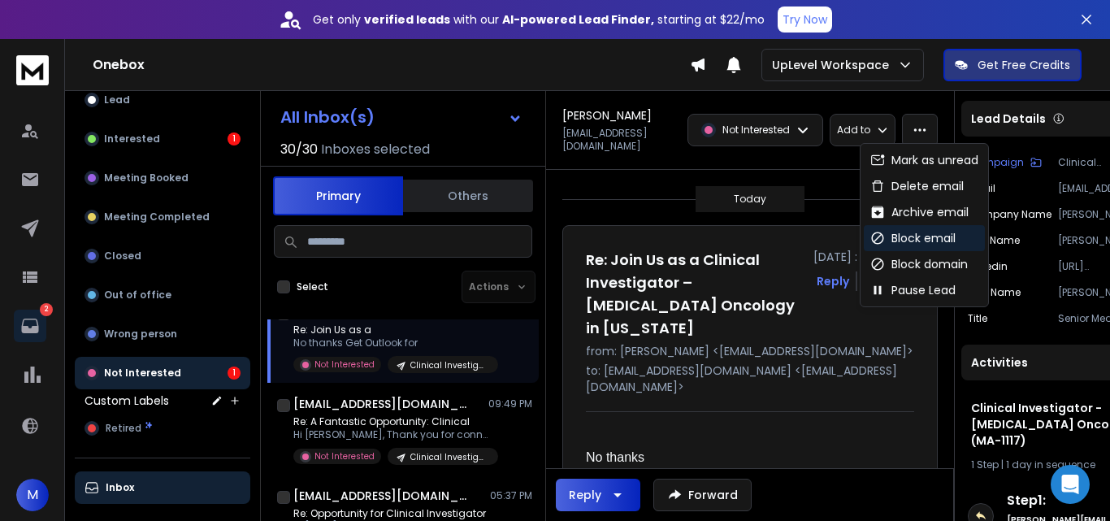
click at [907, 236] on div "Block email" at bounding box center [912, 238] width 85 height 16
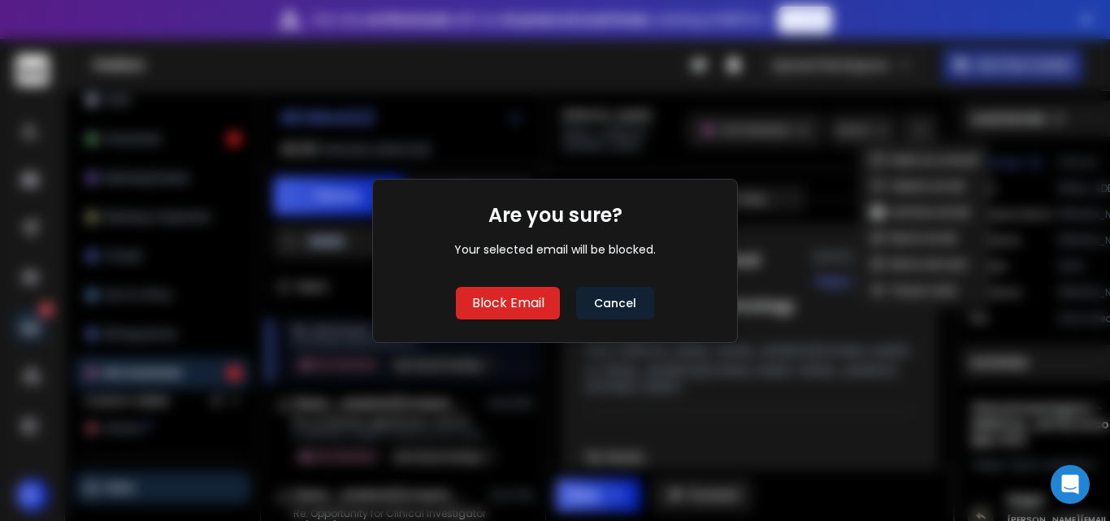
click at [509, 301] on button "Block Email" at bounding box center [508, 303] width 104 height 33
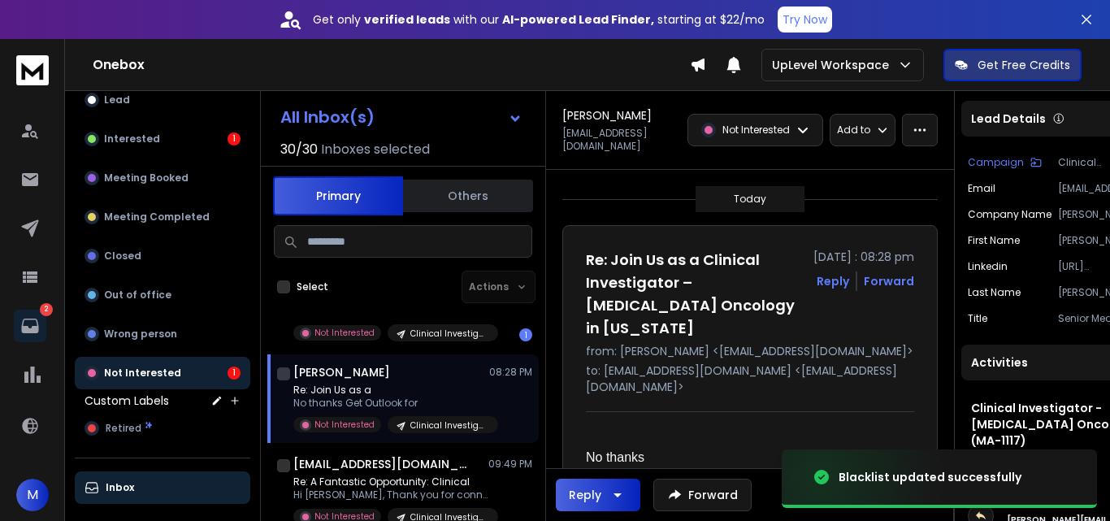
scroll to position [0, 0]
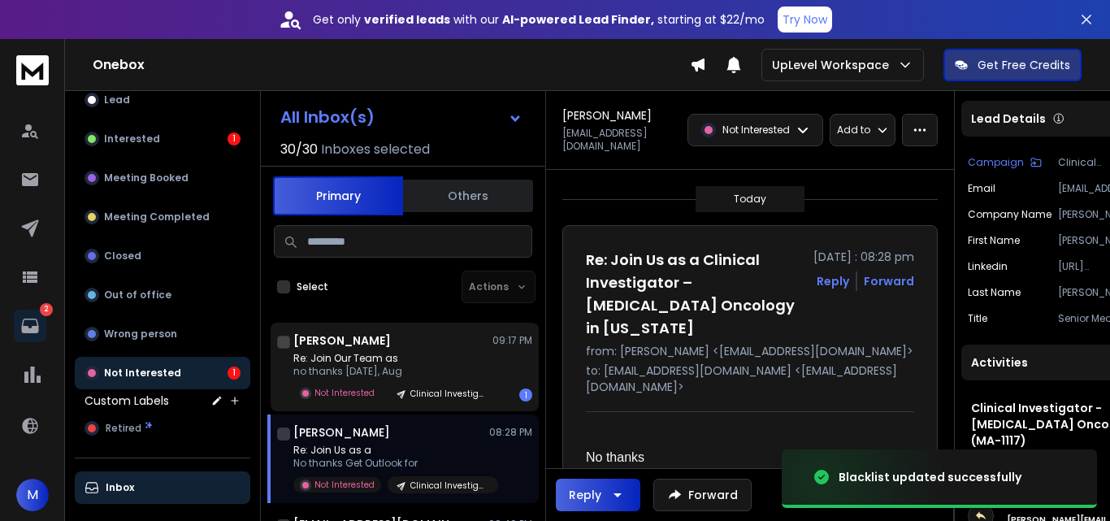
click at [456, 358] on p "Re: Join Our Team as" at bounding box center [390, 358] width 195 height 13
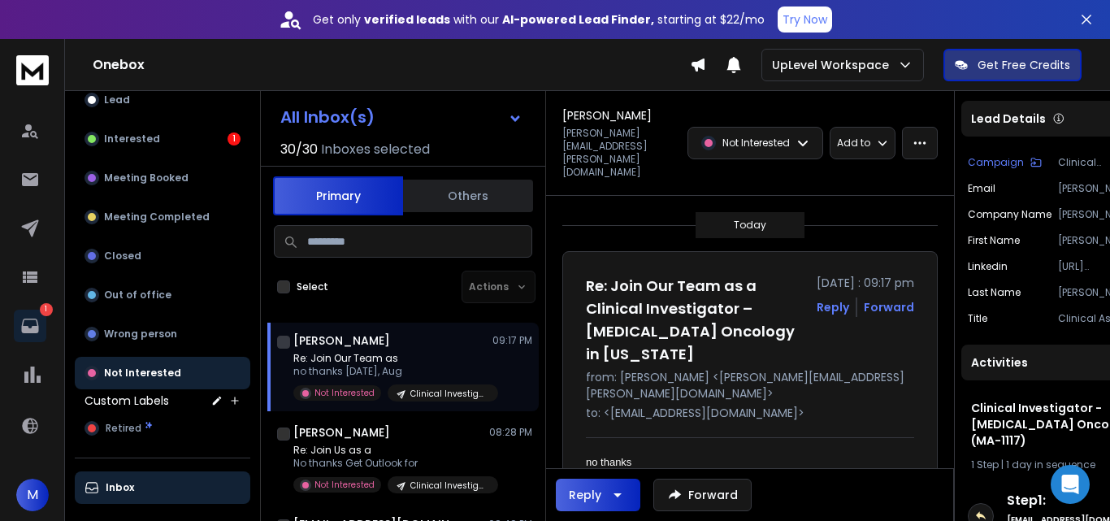
click at [927, 136] on icon "button" at bounding box center [920, 143] width 15 height 15
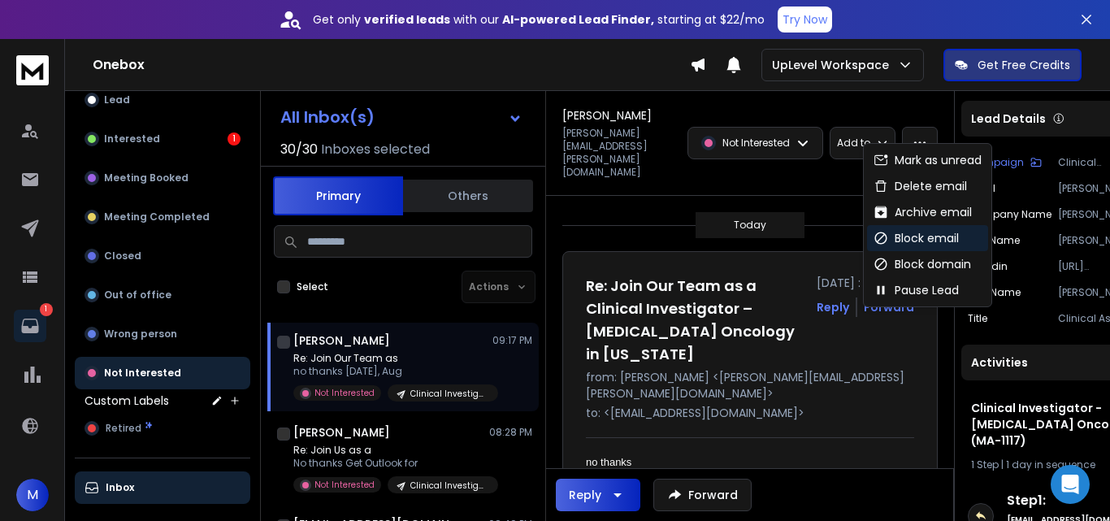
click at [922, 237] on div "Block email" at bounding box center [916, 238] width 85 height 16
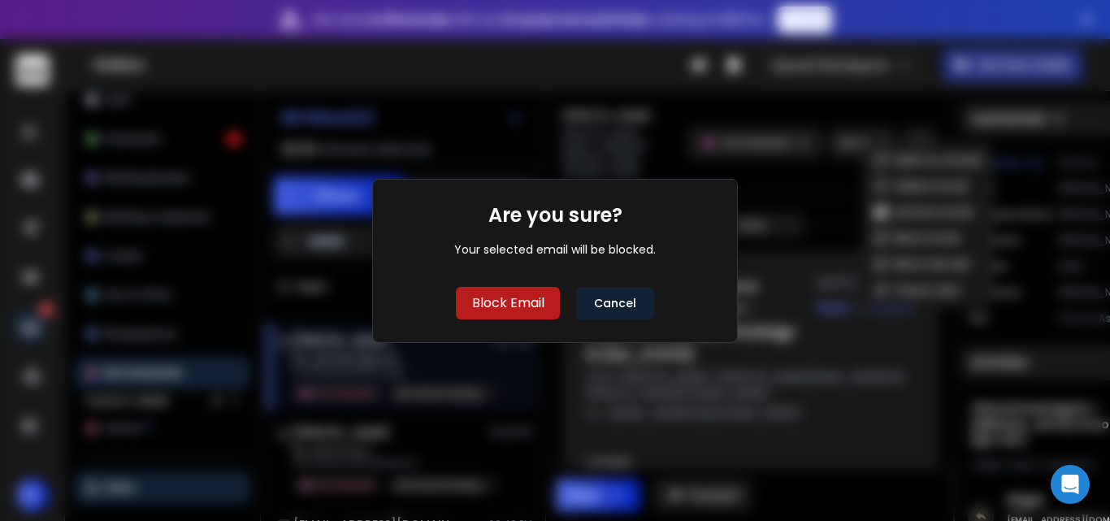
click at [527, 304] on button "Block Email" at bounding box center [508, 303] width 104 height 33
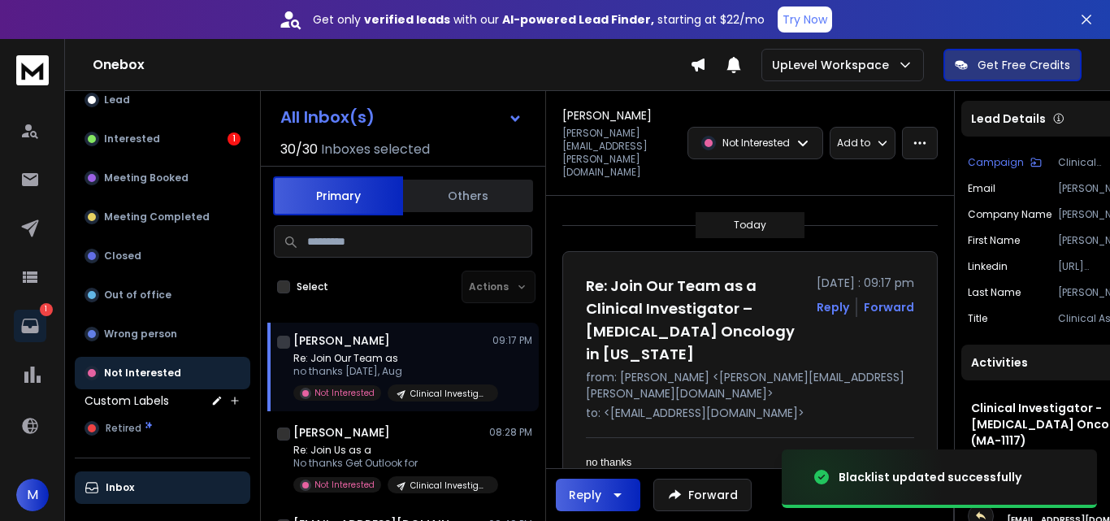
click at [597, 493] on div "Reply" at bounding box center [585, 495] width 33 height 16
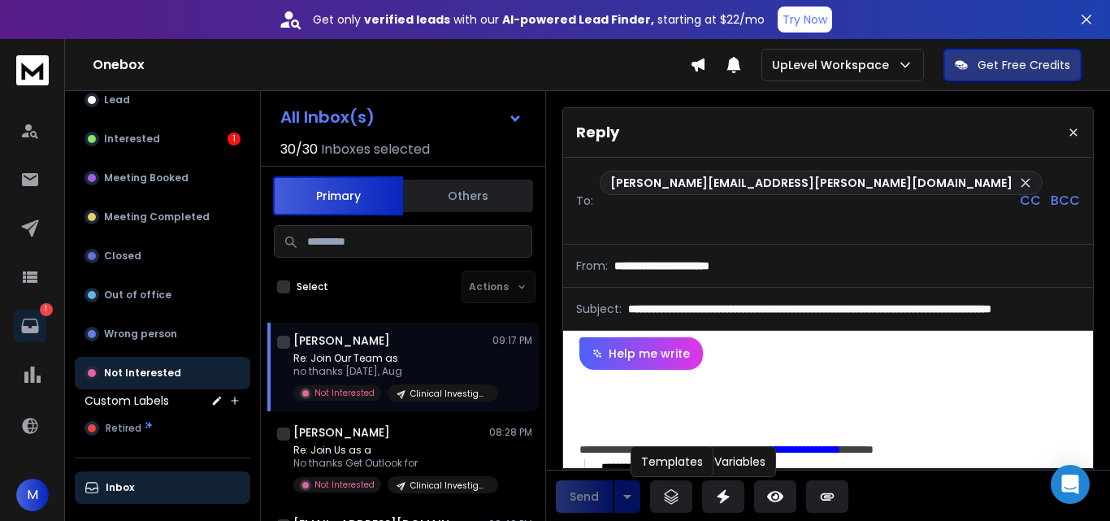
click at [675, 497] on icon at bounding box center [671, 496] width 16 height 16
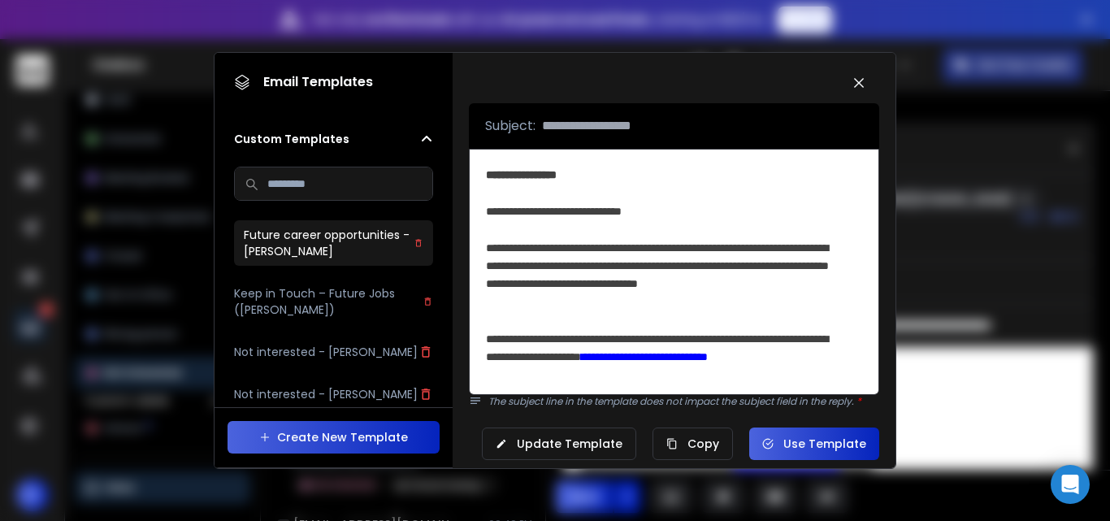
click at [323, 259] on h3 "Not interested - [PERSON_NAME]" at bounding box center [329, 243] width 171 height 33
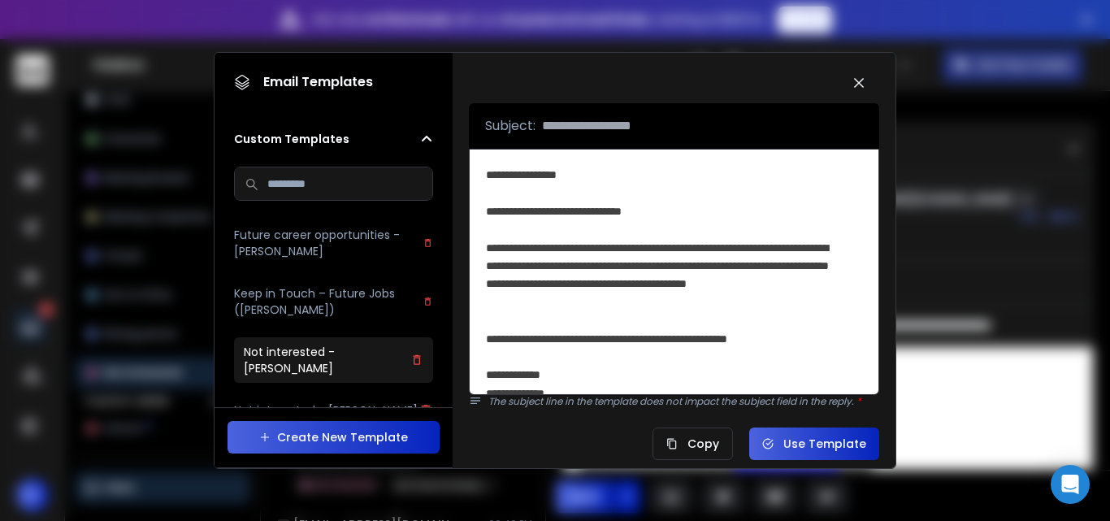
click at [803, 449] on button "Use Template" at bounding box center [814, 443] width 130 height 33
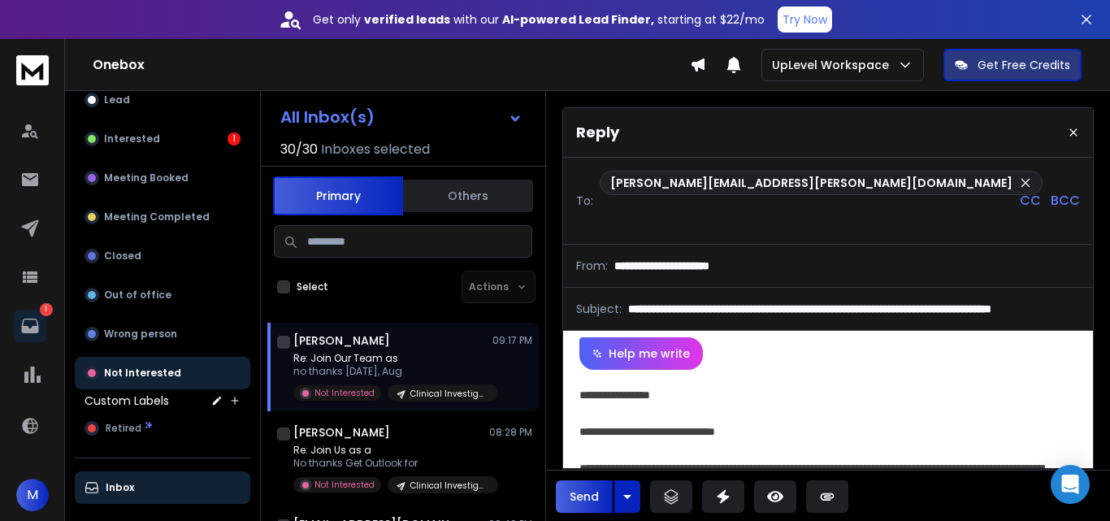
click at [590, 498] on button "Send" at bounding box center [584, 496] width 57 height 33
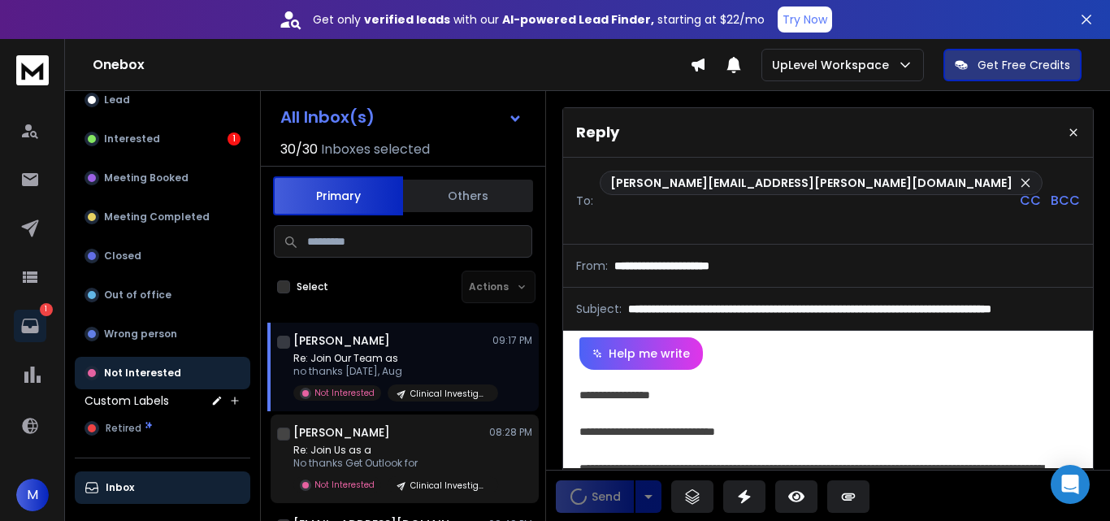
click at [408, 447] on p "Re: Join Us as a" at bounding box center [390, 450] width 195 height 13
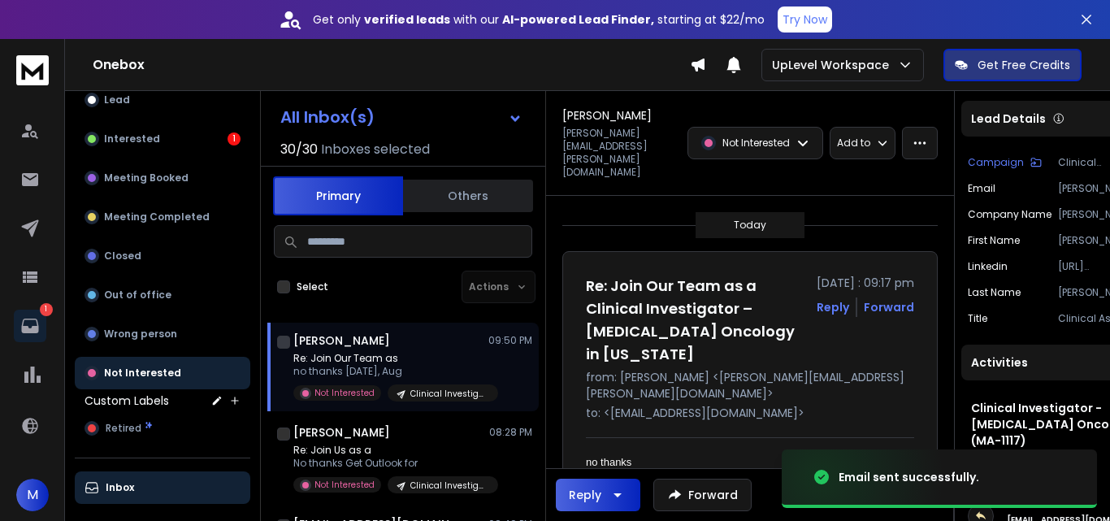
click at [597, 495] on div "Reply" at bounding box center [585, 495] width 33 height 16
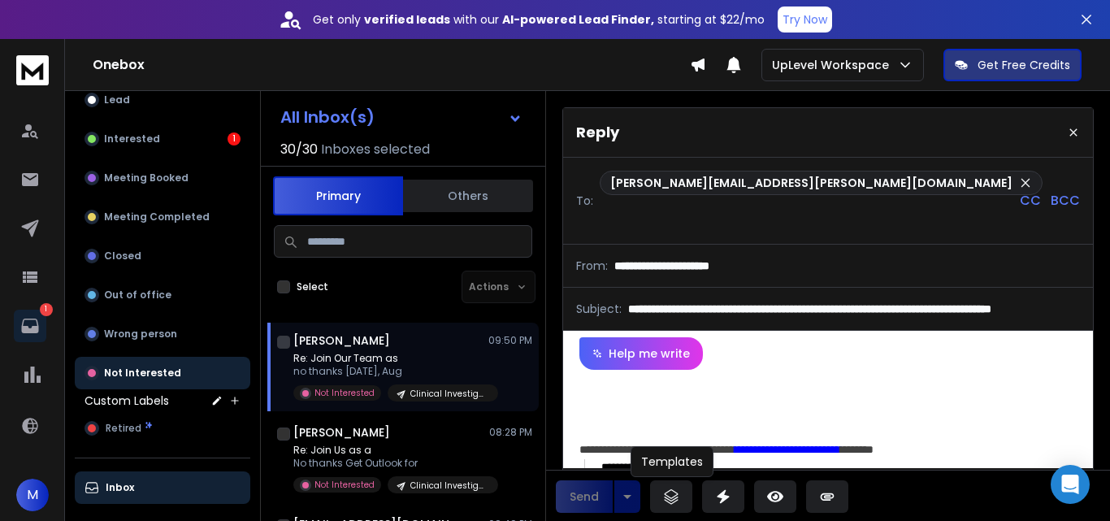
click at [668, 484] on button at bounding box center [671, 496] width 42 height 33
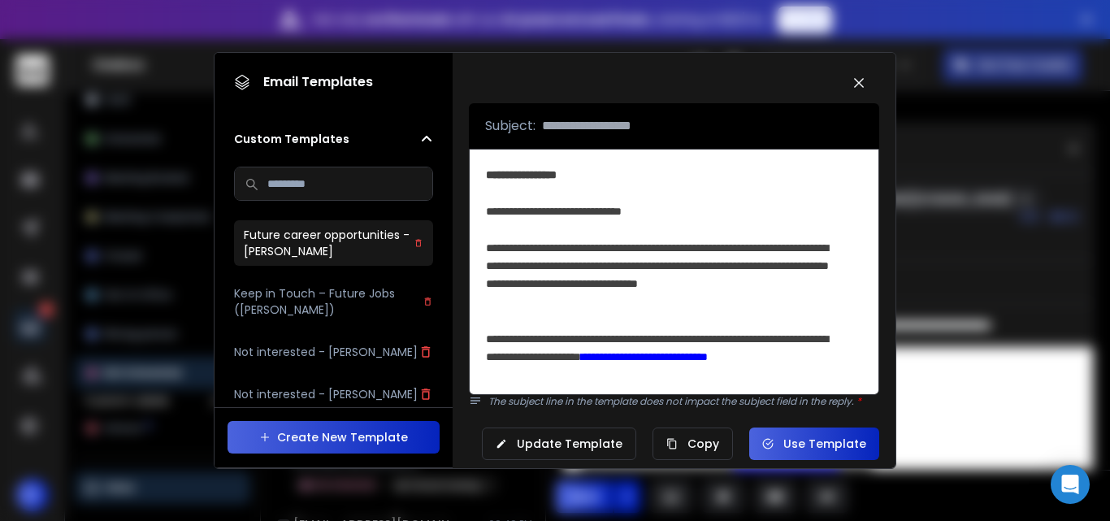
click at [333, 259] on h3 "Not interested - [PERSON_NAME]" at bounding box center [329, 243] width 171 height 33
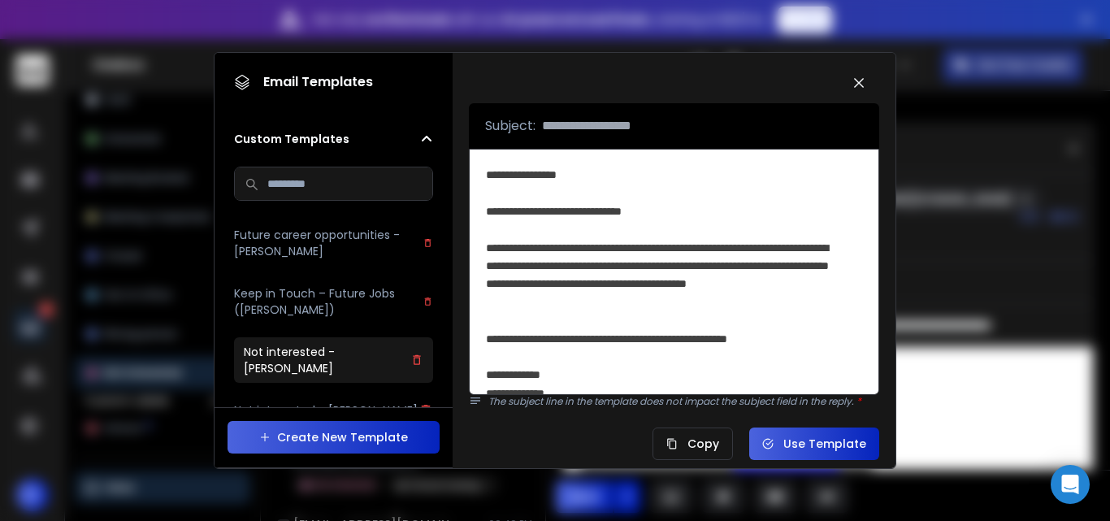
click at [805, 448] on button "Use Template" at bounding box center [814, 443] width 130 height 33
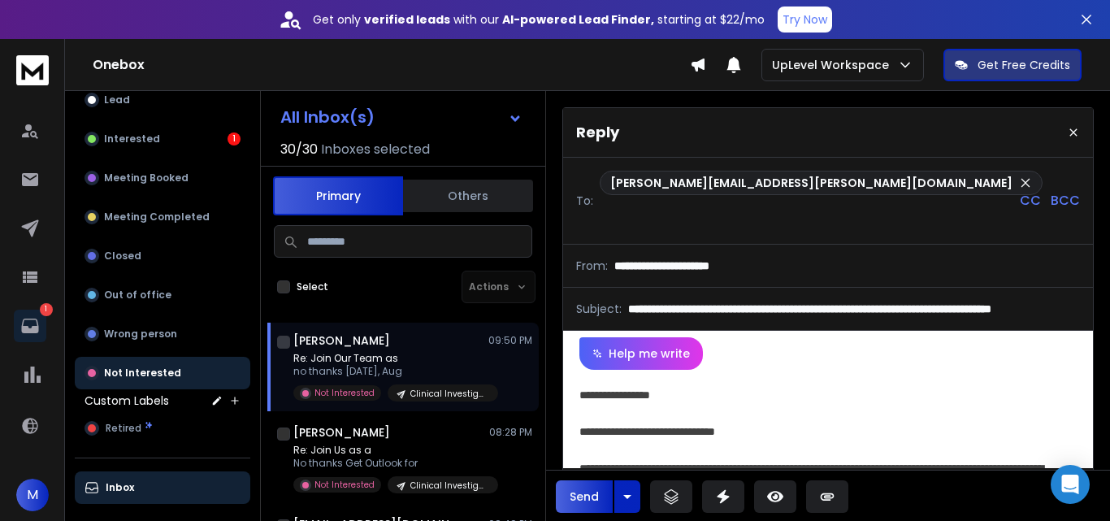
click at [591, 500] on button "Send" at bounding box center [584, 496] width 57 height 33
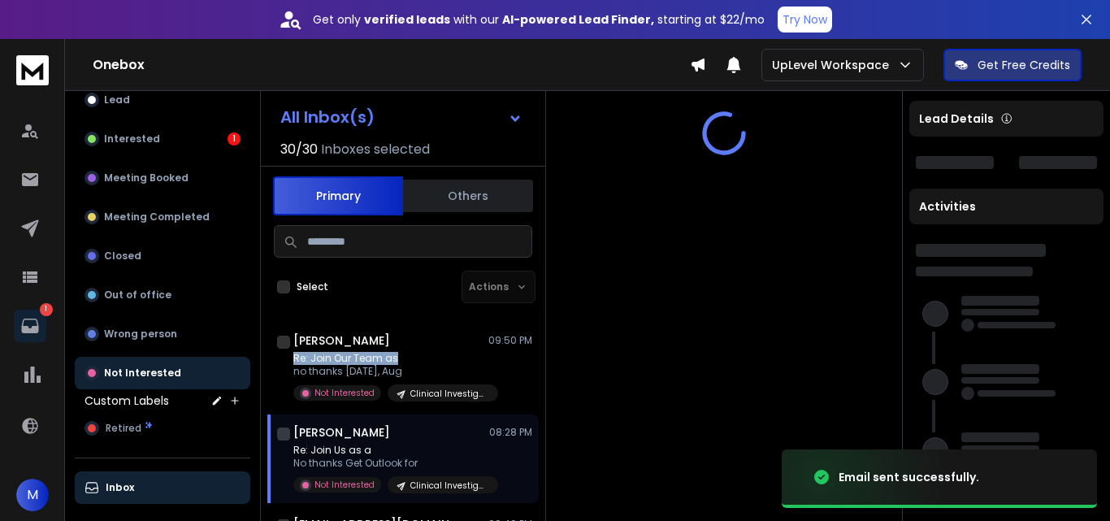
drag, startPoint x: 545, startPoint y: 336, endPoint x: 545, endPoint y: 355, distance: 19.5
click at [545, 355] on div "All Inbox(s) 30 / 30 Inboxes selected Primary Others Select Actions [PERSON_NAM…" at bounding box center [403, 351] width 286 height 521
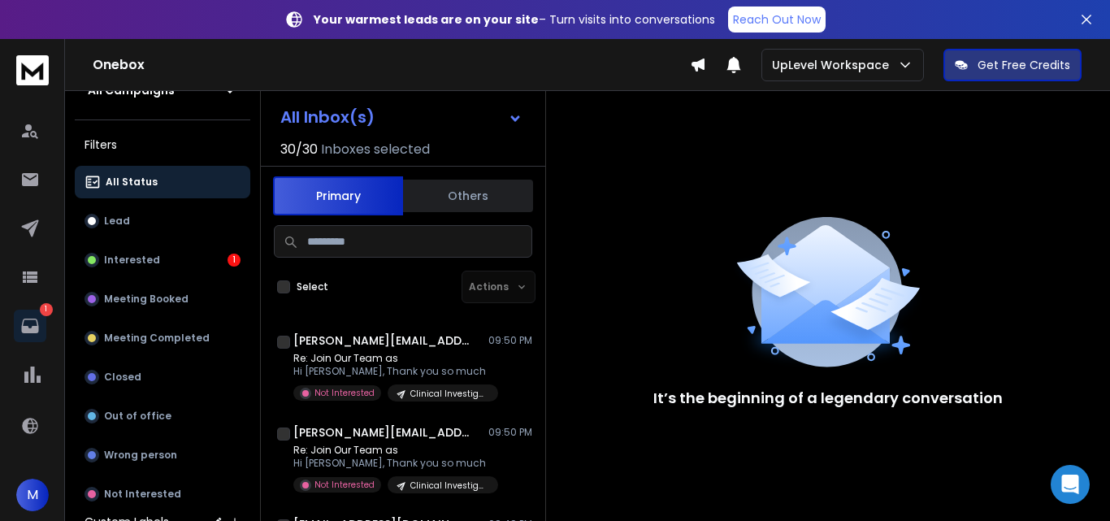
scroll to position [47, 0]
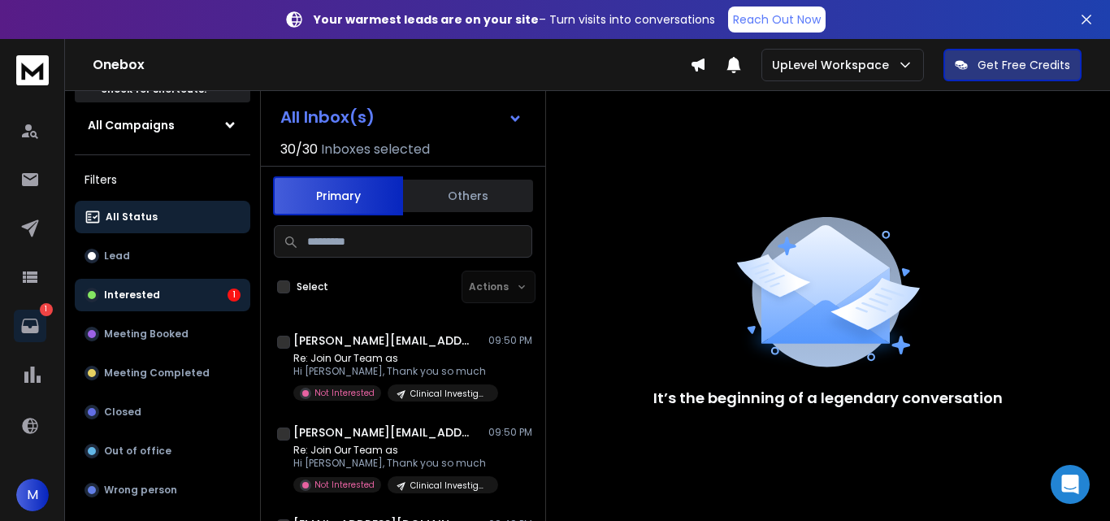
click at [176, 290] on button "Interested 1" at bounding box center [163, 295] width 176 height 33
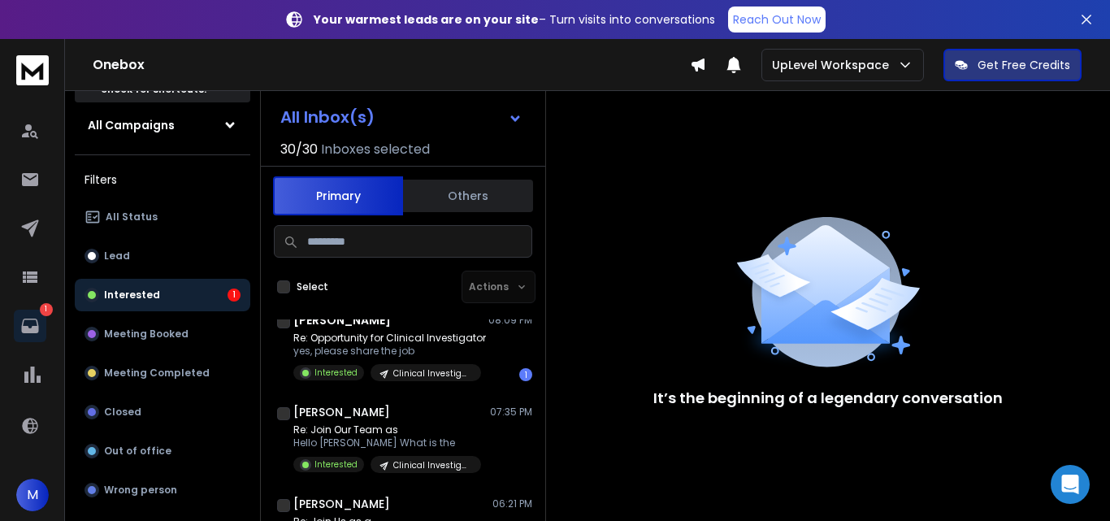
scroll to position [0, 0]
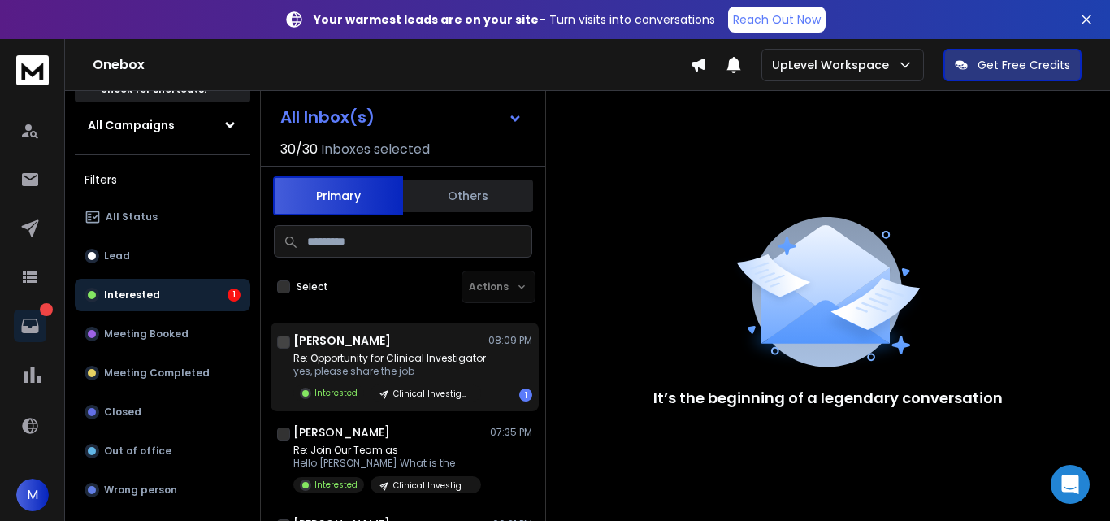
click at [488, 341] on p "08:09 PM" at bounding box center [510, 340] width 44 height 13
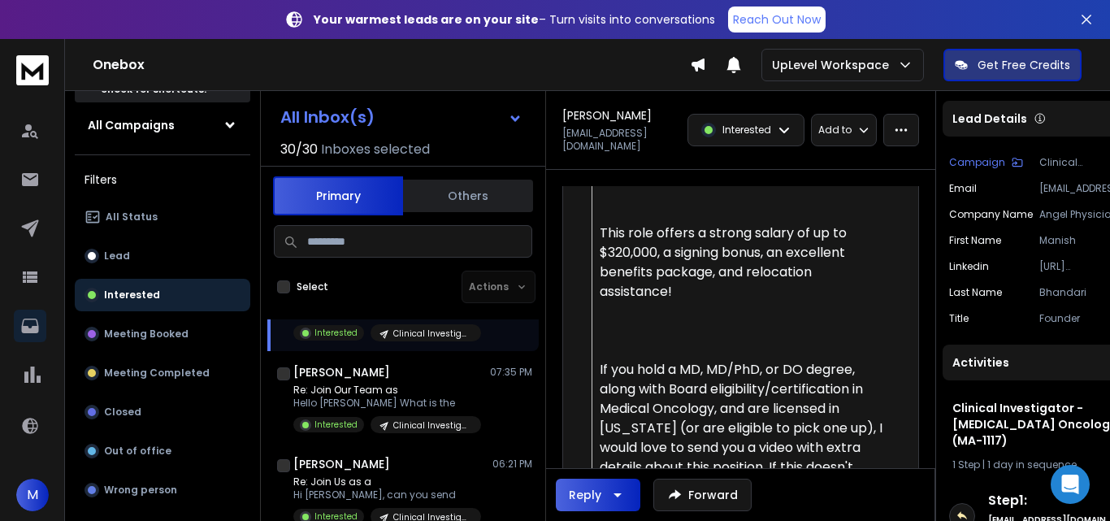
scroll to position [151, 0]
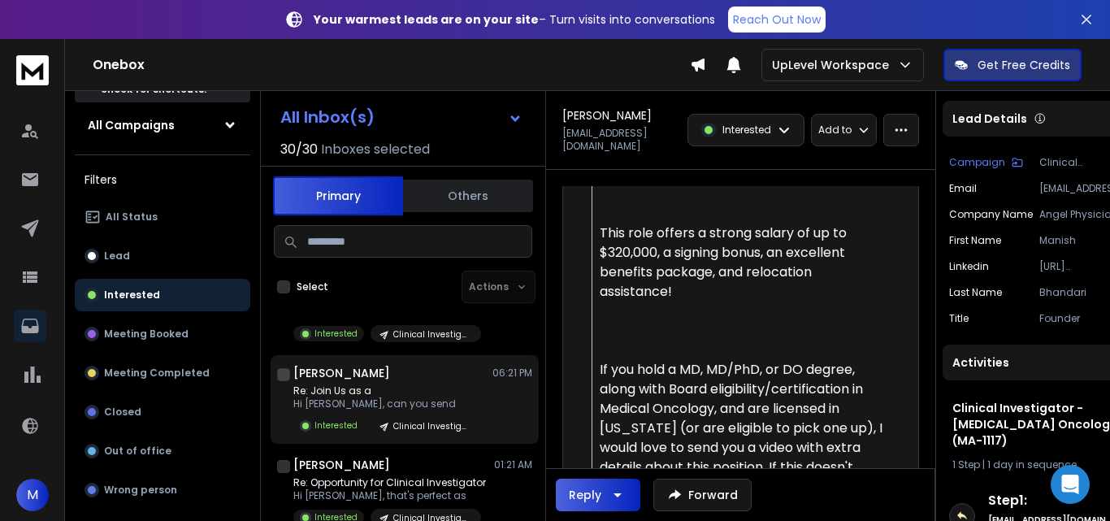
click at [327, 393] on p "Re: Join Us as a" at bounding box center [387, 390] width 188 height 13
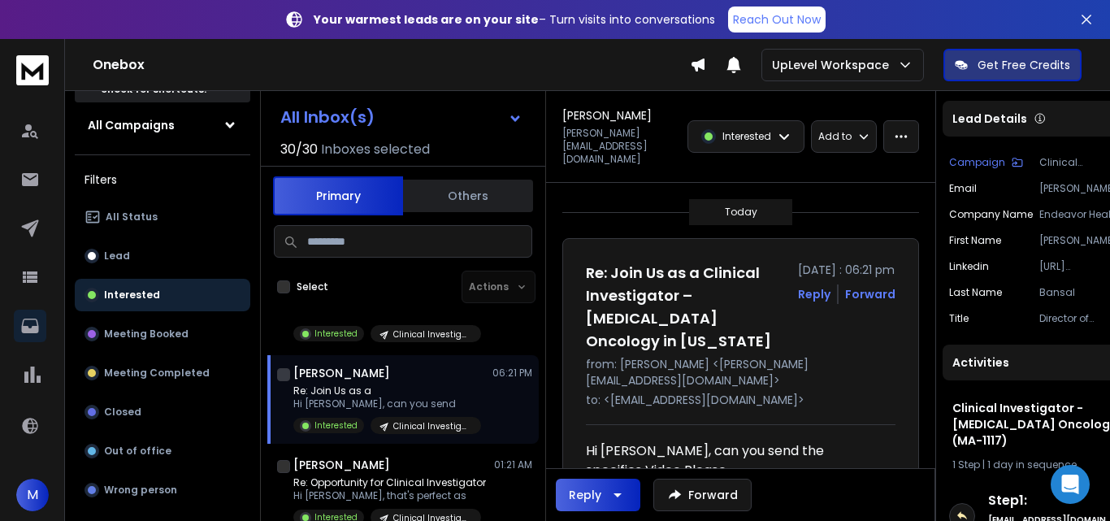
drag, startPoint x: 546, startPoint y: 353, endPoint x: 546, endPoint y: 367, distance: 13.8
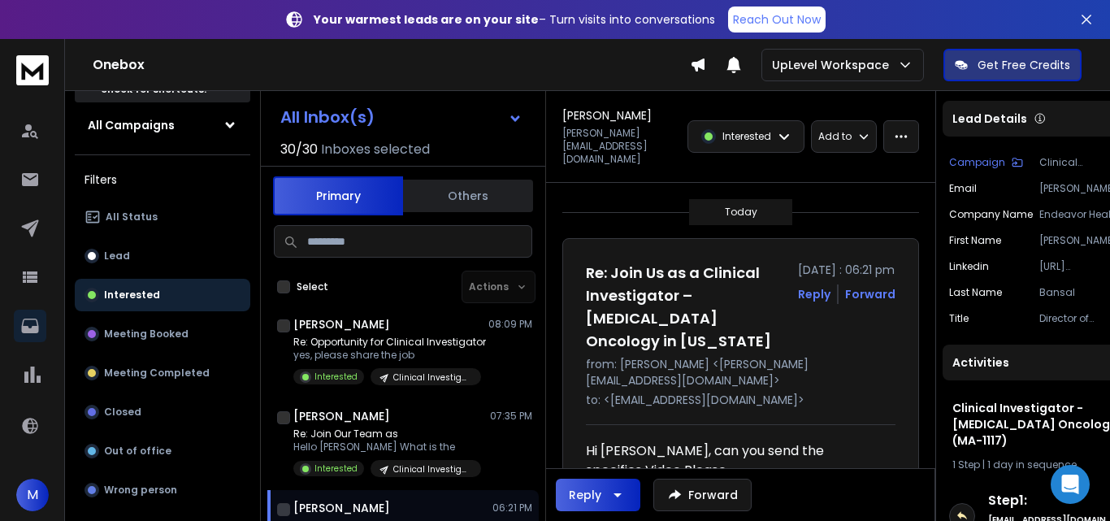
scroll to position [0, 0]
